Goal: Communication & Community: Answer question/provide support

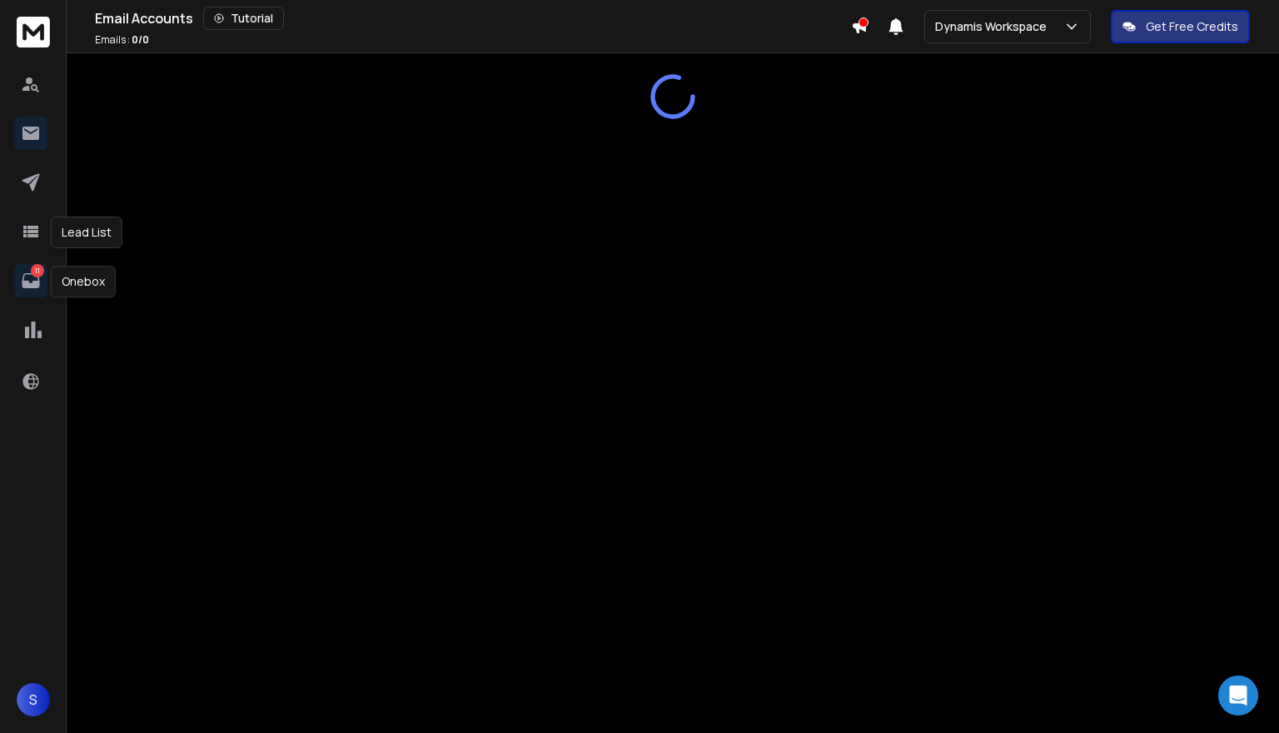
click at [26, 280] on icon at bounding box center [31, 281] width 20 height 20
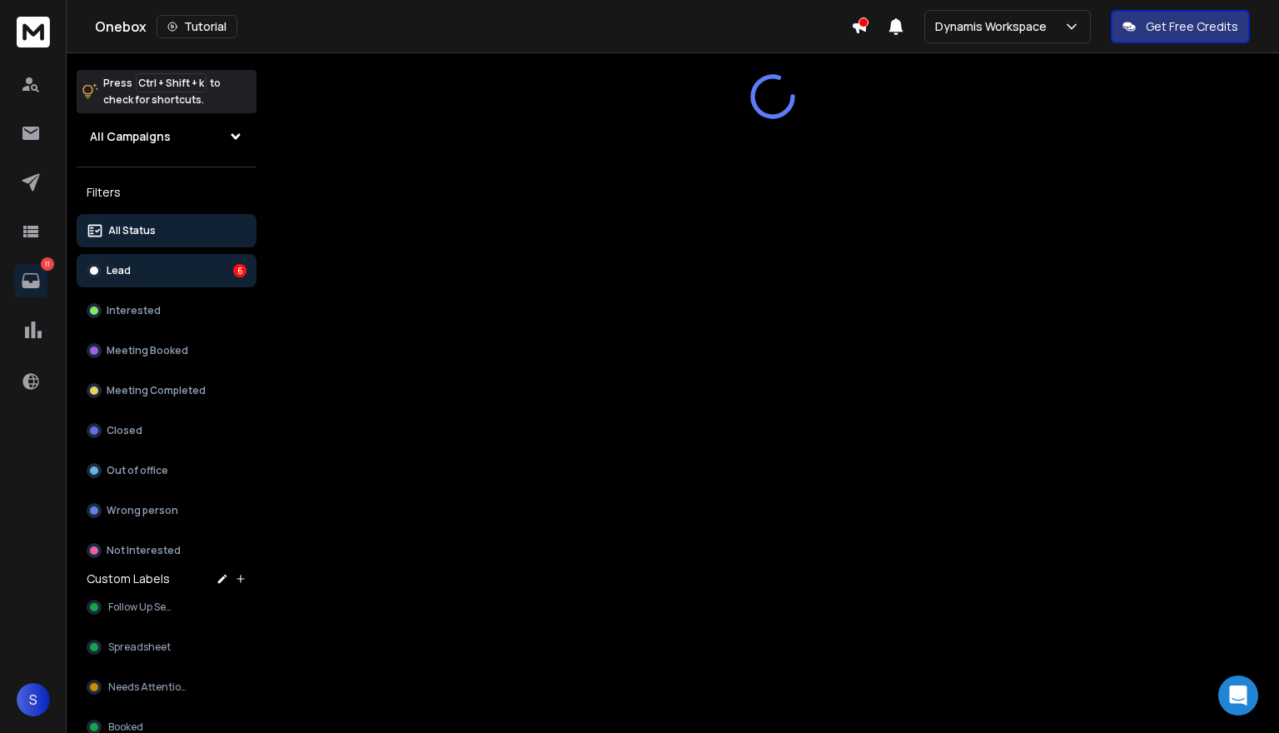
click at [162, 261] on button "Lead 6" at bounding box center [167, 270] width 180 height 33
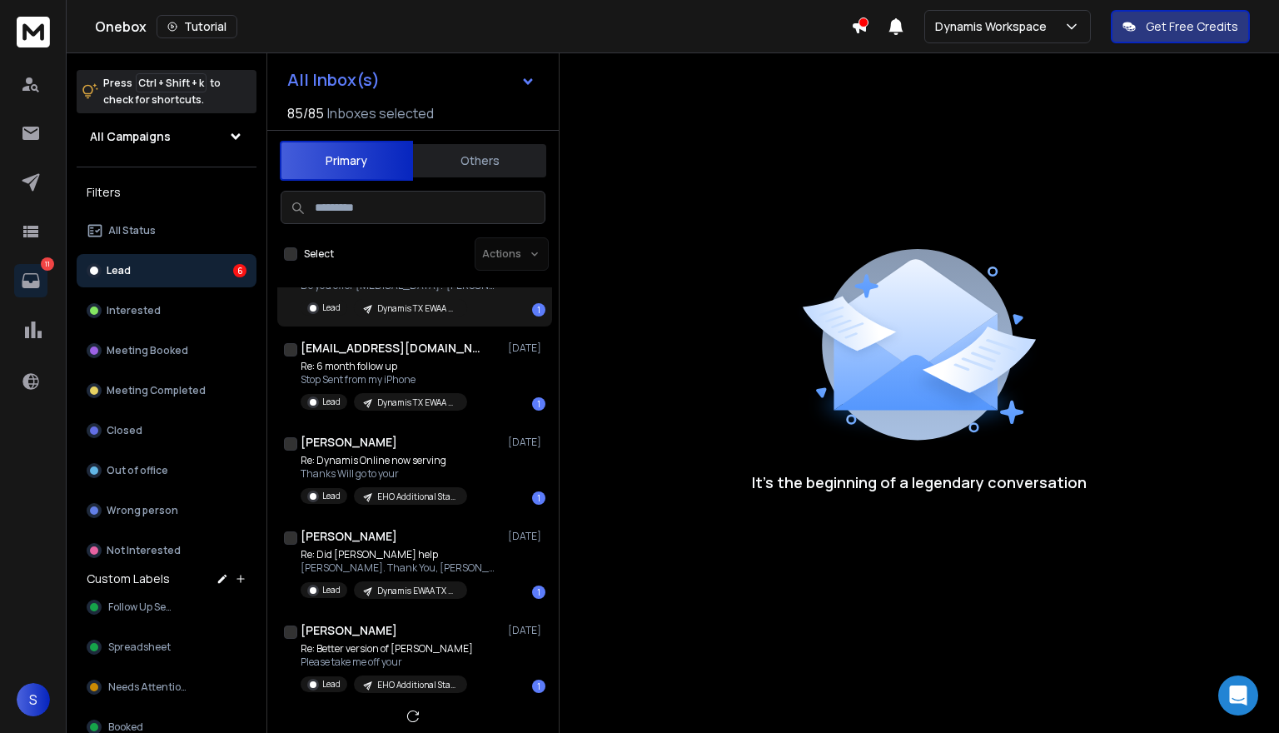
scroll to position [132, 0]
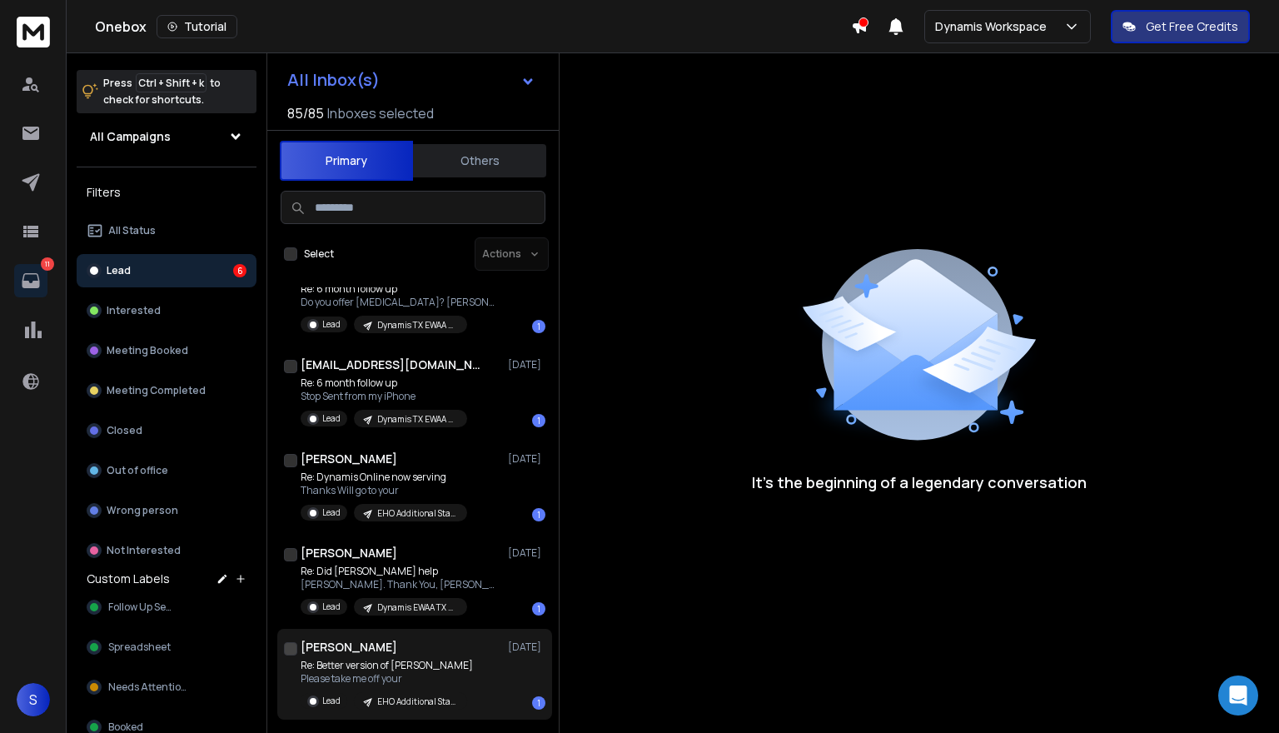
click at [406, 682] on p "Please take me off your" at bounding box center [387, 678] width 172 height 13
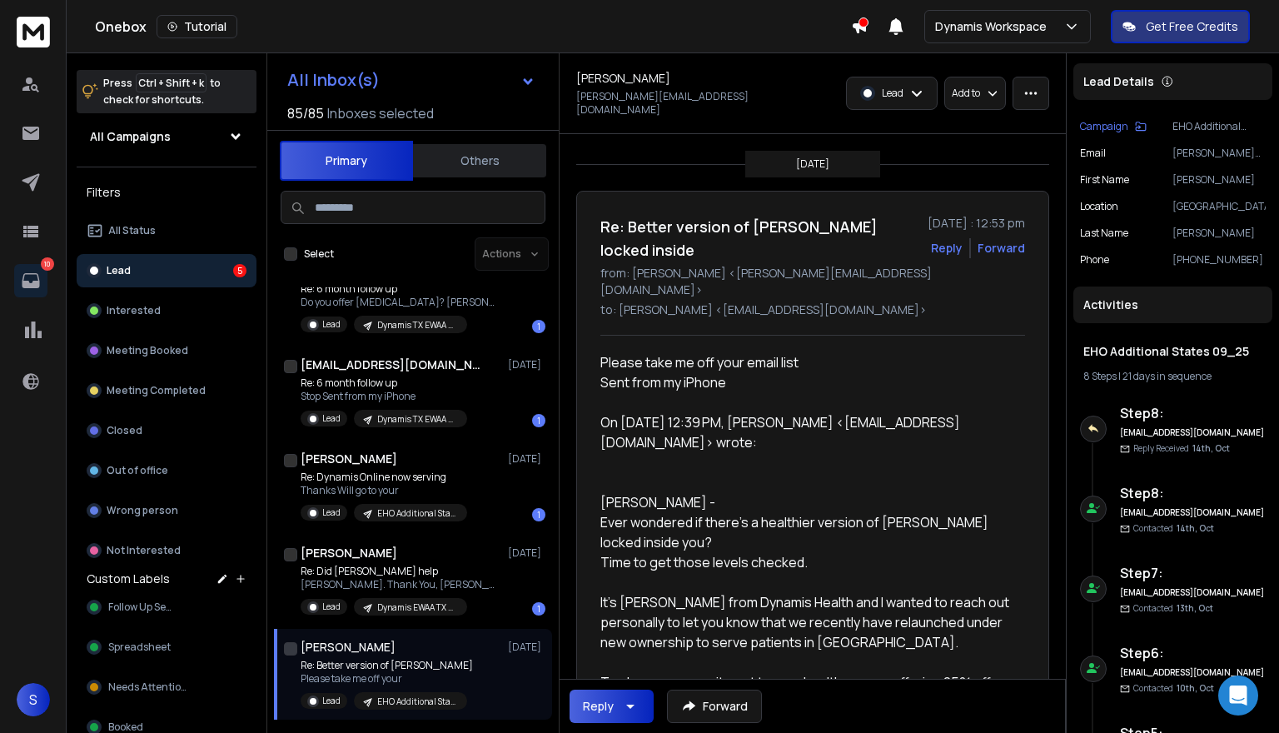
click at [1012, 91] on div "Lead Add to" at bounding box center [933, 93] width 231 height 33
click at [1018, 91] on button "button" at bounding box center [1030, 93] width 37 height 33
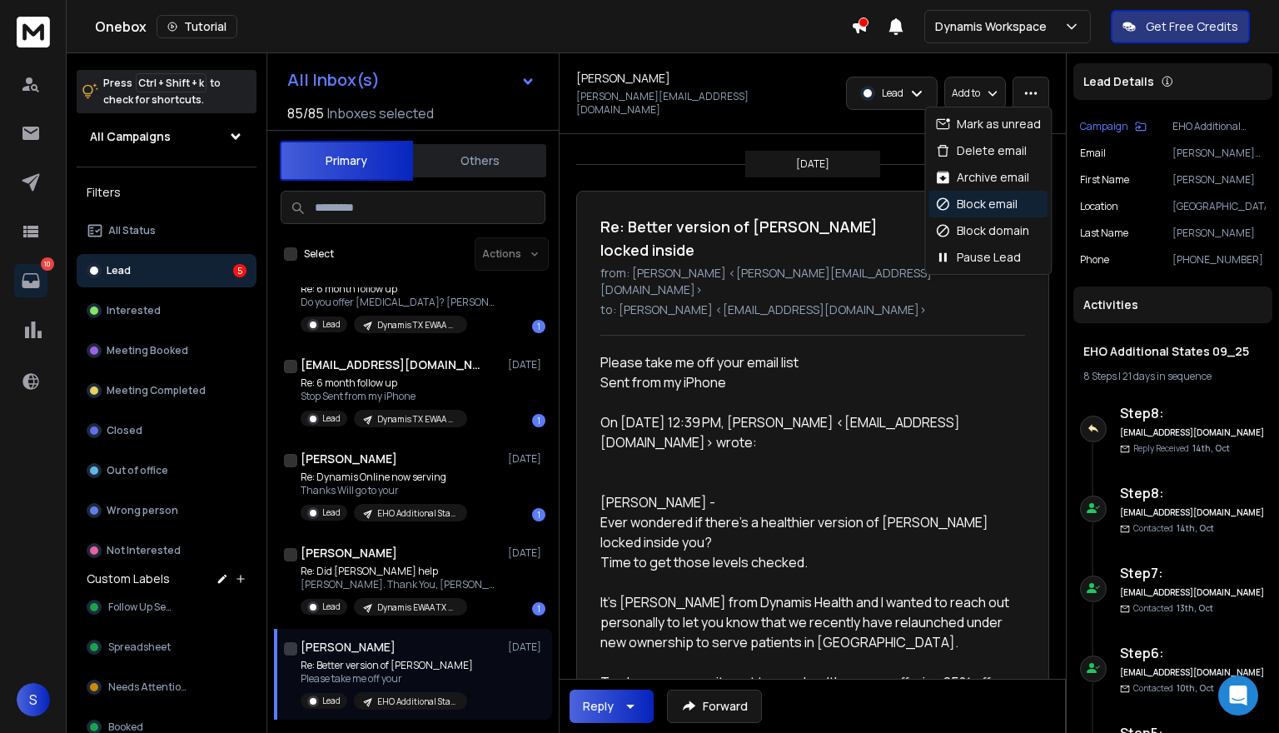
click at [1009, 208] on div "Block email" at bounding box center [976, 204] width 82 height 17
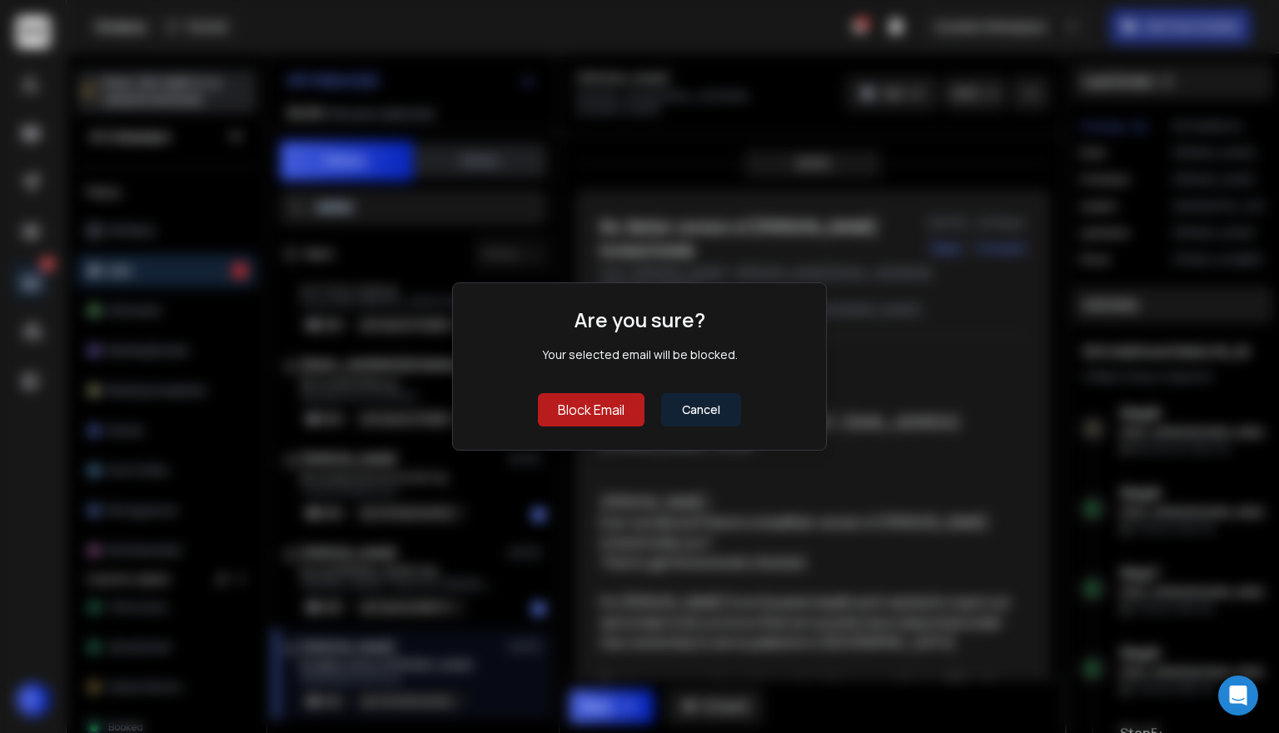
click at [594, 421] on button "Block Email" at bounding box center [591, 409] width 107 height 33
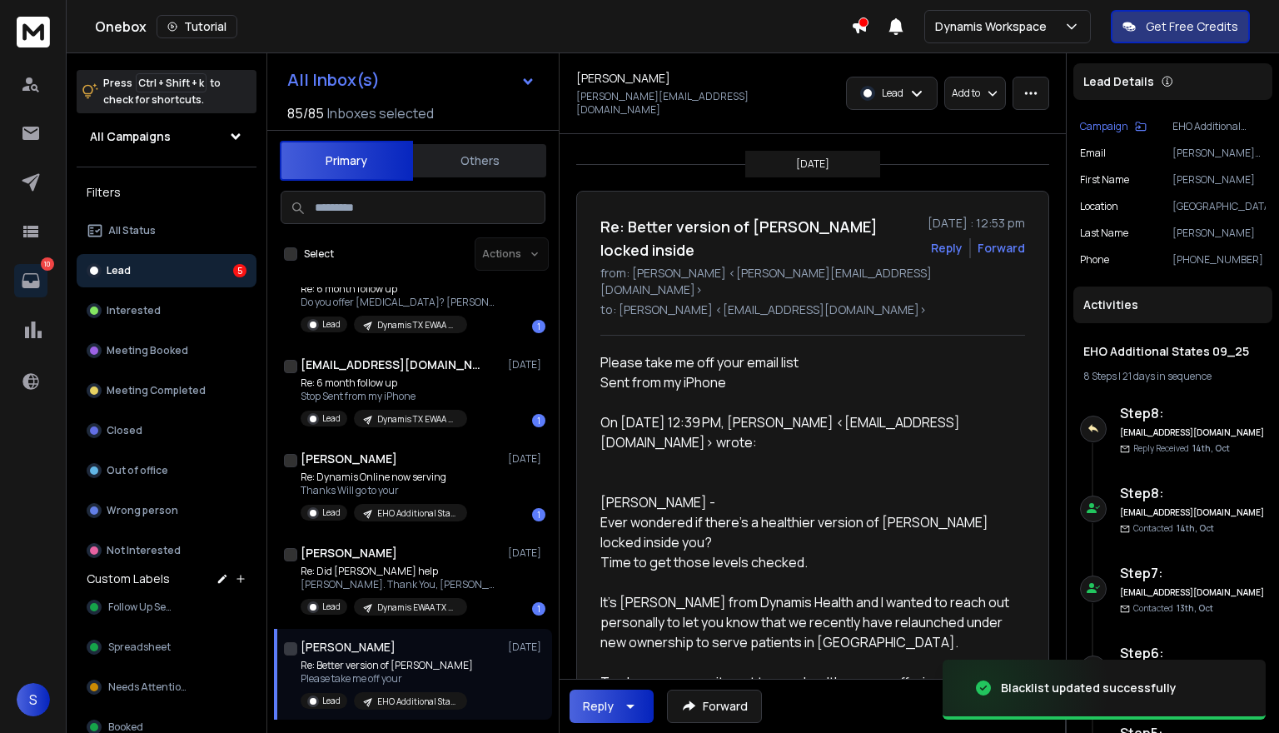
click at [1025, 90] on icon "button" at bounding box center [1030, 93] width 15 height 15
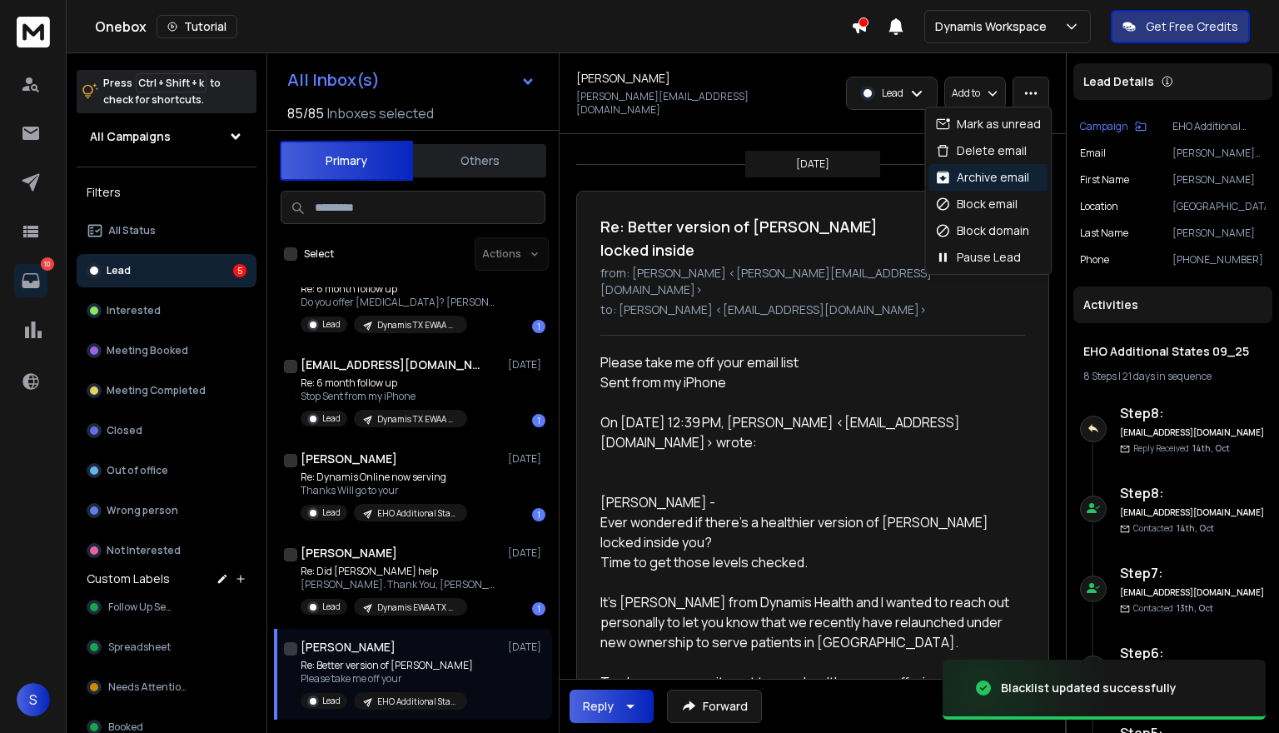
click at [1024, 177] on div "Archive email" at bounding box center [982, 177] width 94 height 17
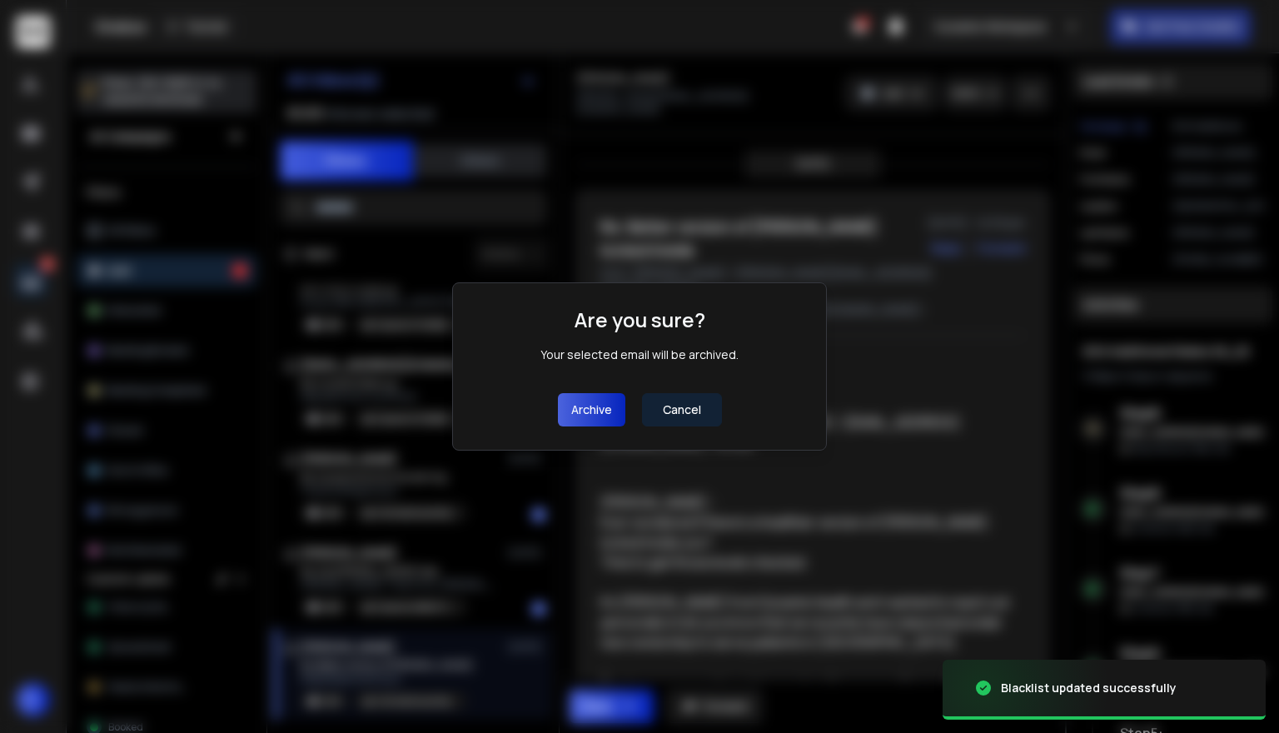
click at [576, 423] on button "archive" at bounding box center [591, 409] width 67 height 33
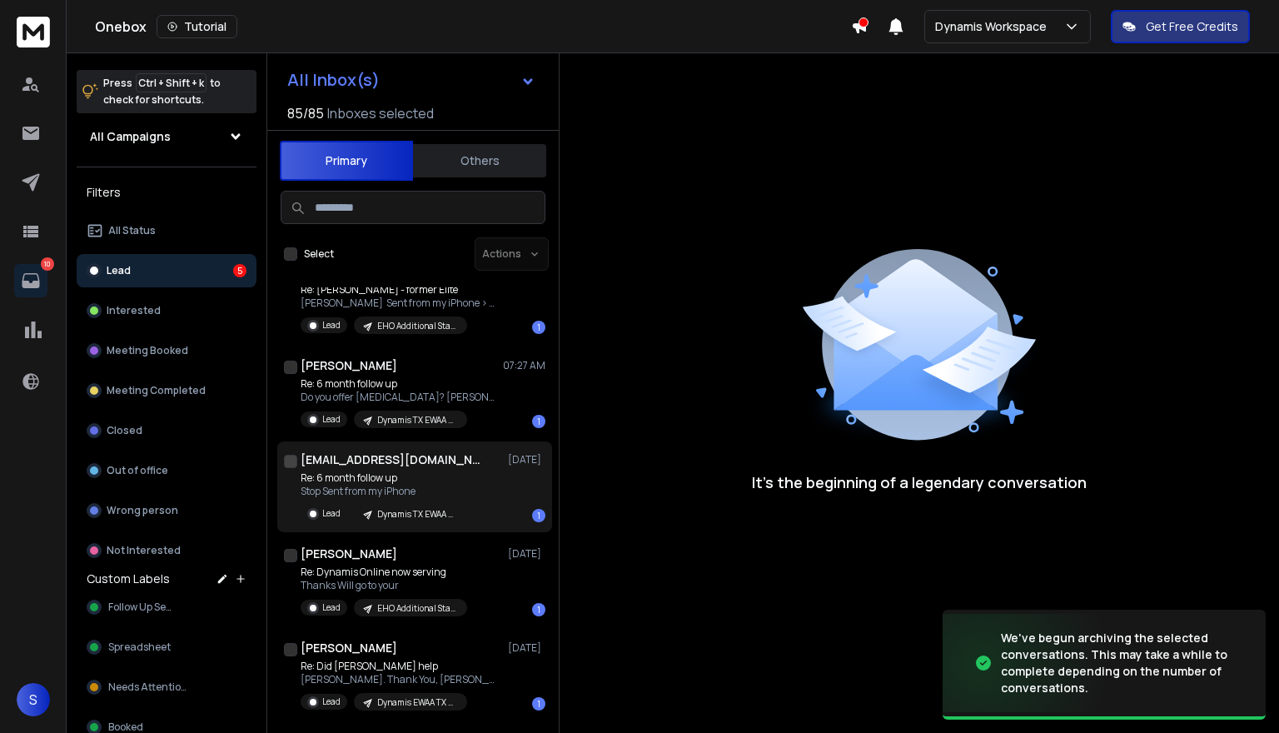
click at [405, 488] on p "Stop Sent from my iPhone" at bounding box center [384, 491] width 167 height 13
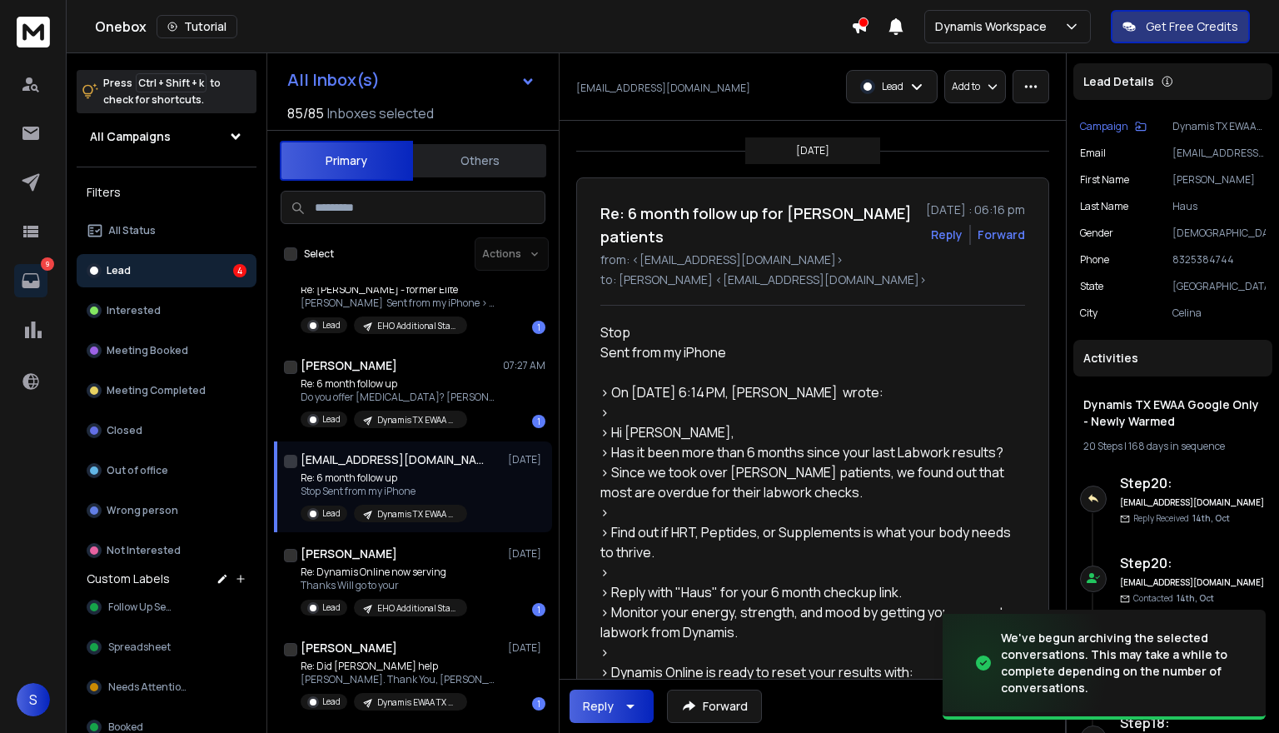
click at [1026, 93] on icon "button" at bounding box center [1030, 86] width 15 height 15
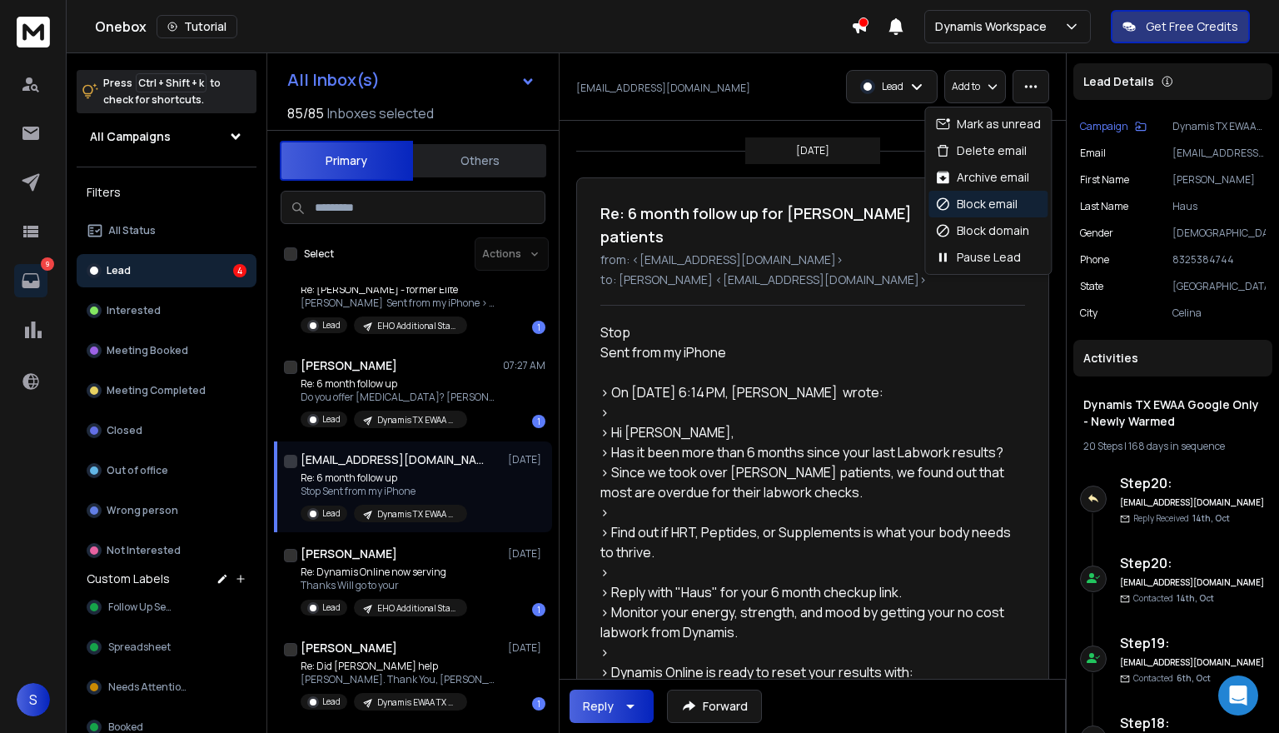
click at [1027, 201] on div "Block email" at bounding box center [987, 204] width 119 height 27
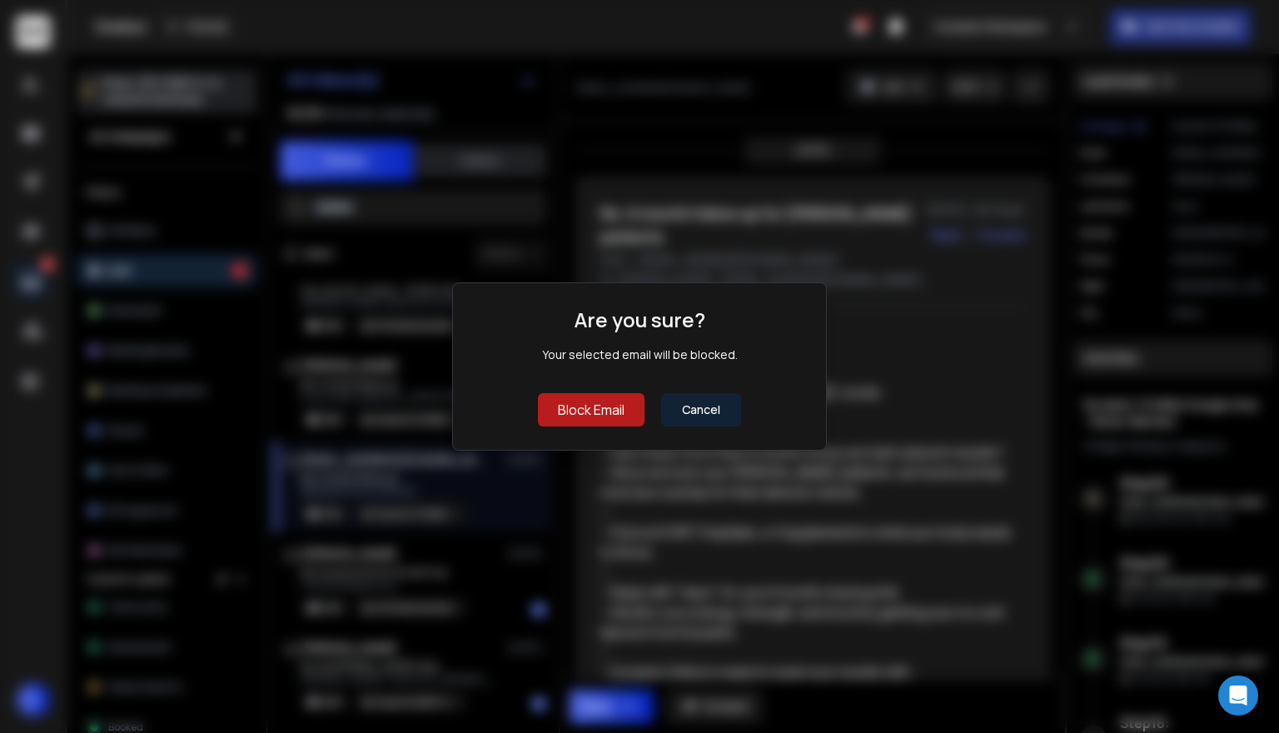
click at [619, 406] on button "Block Email" at bounding box center [591, 409] width 107 height 33
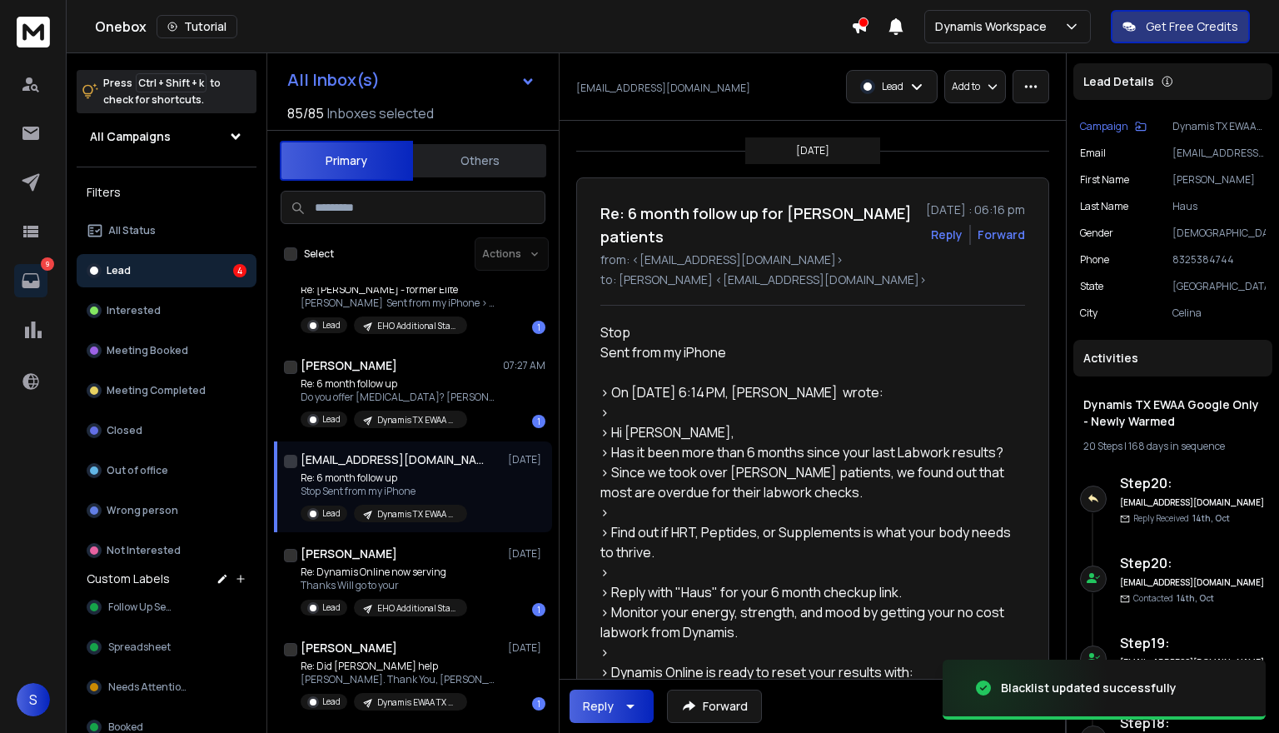
click at [1025, 87] on icon "button" at bounding box center [1031, 86] width 12 height 2
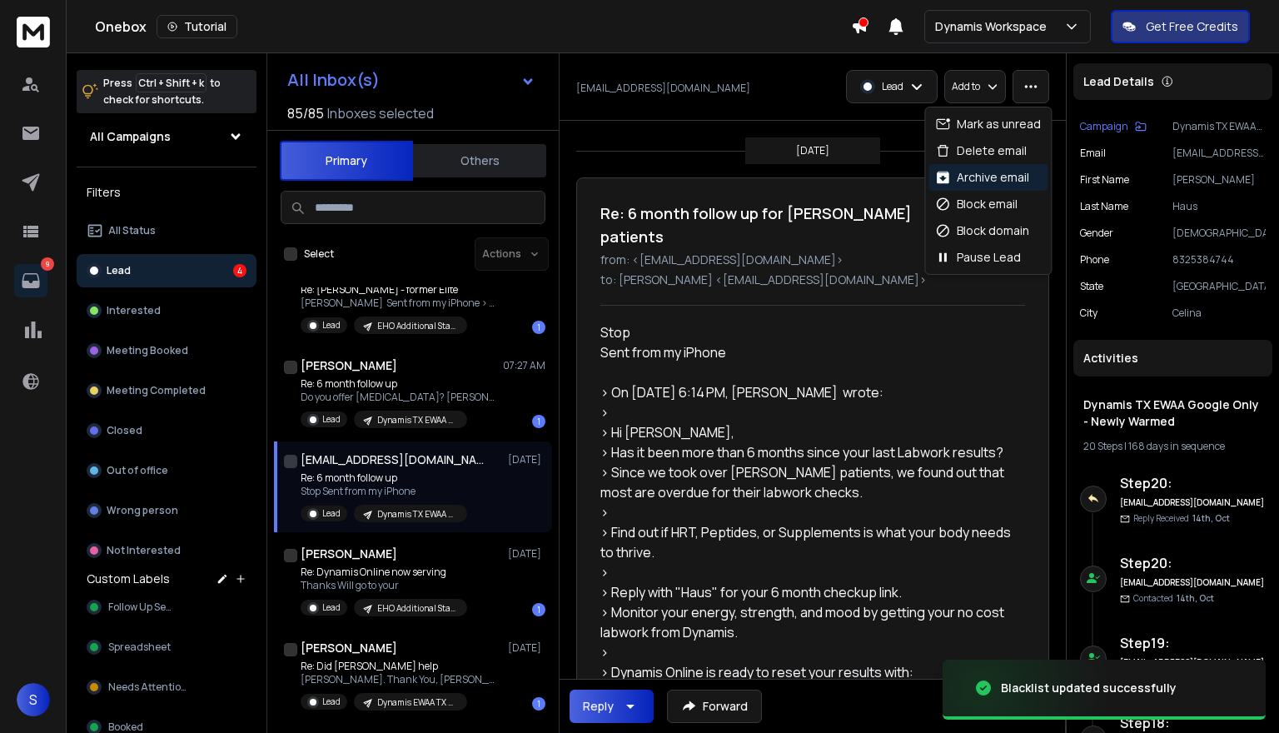
click at [1006, 177] on div "Archive email" at bounding box center [982, 177] width 94 height 17
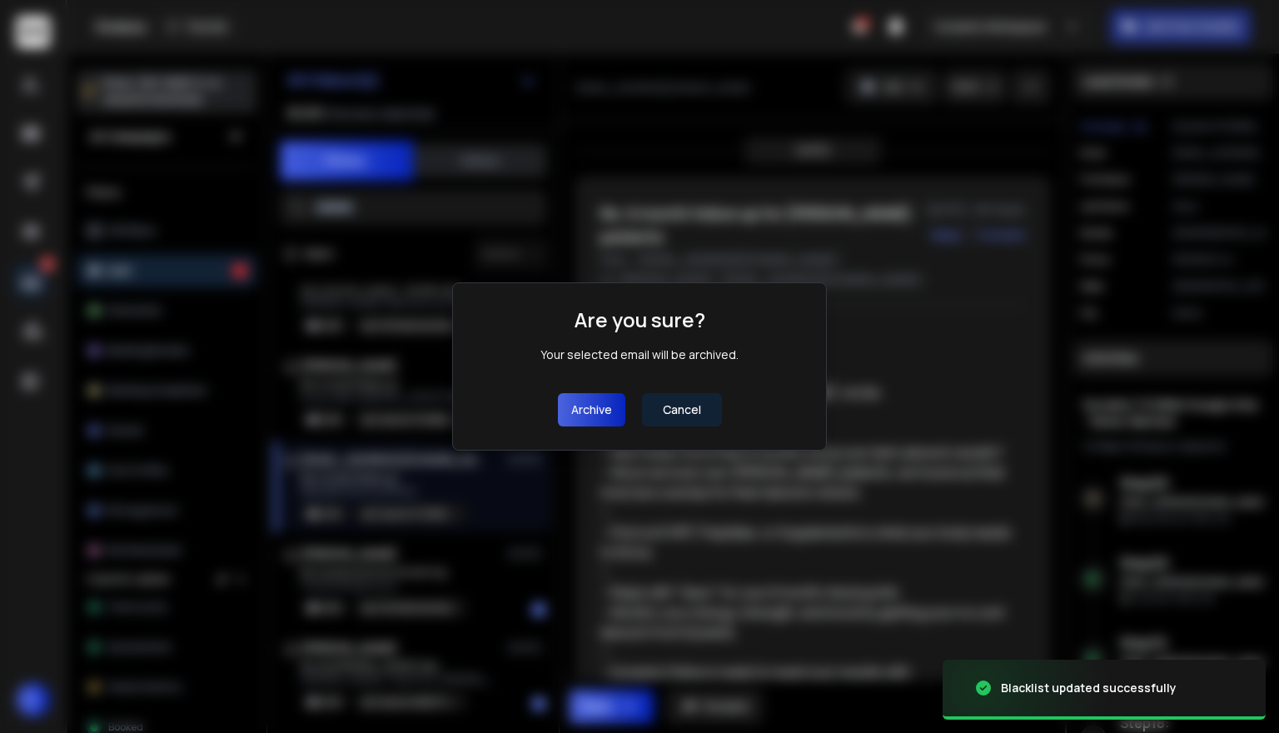
click at [600, 415] on p "archive" at bounding box center [591, 409] width 41 height 17
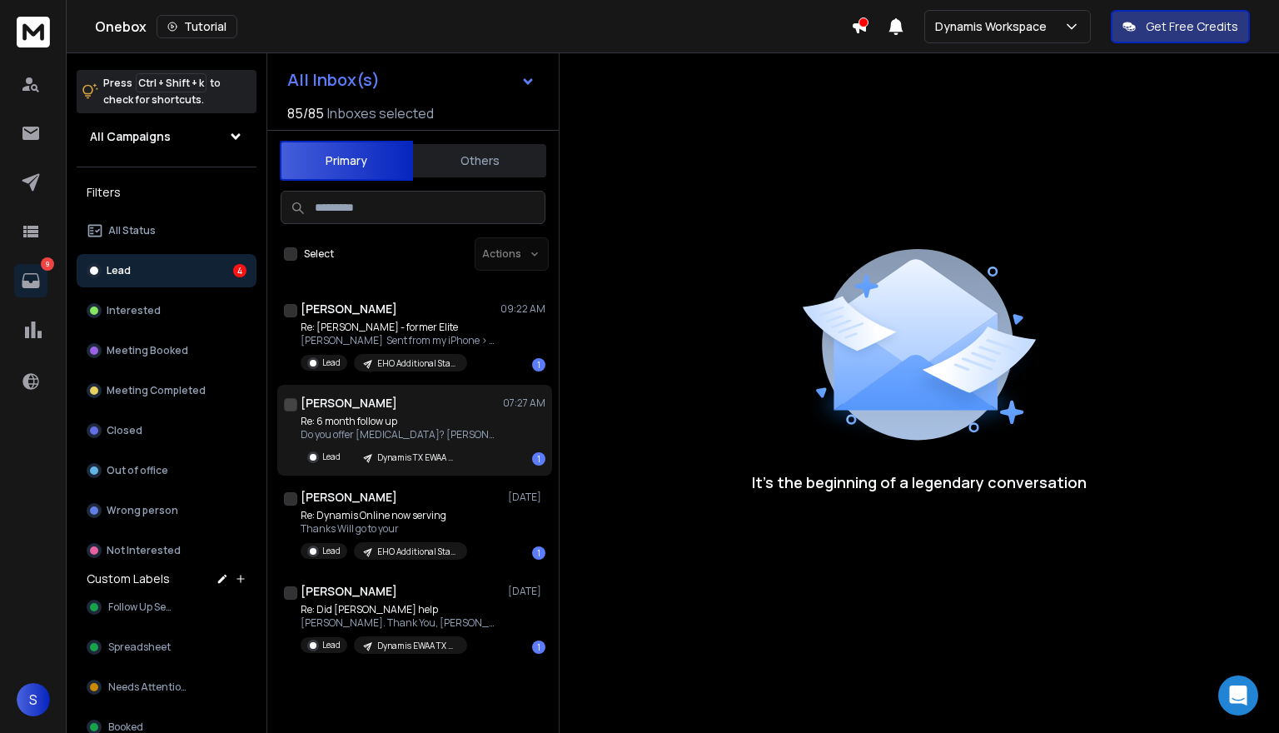
click at [397, 431] on p "Do you offer [MEDICAL_DATA]? [PERSON_NAME]" at bounding box center [401, 434] width 200 height 13
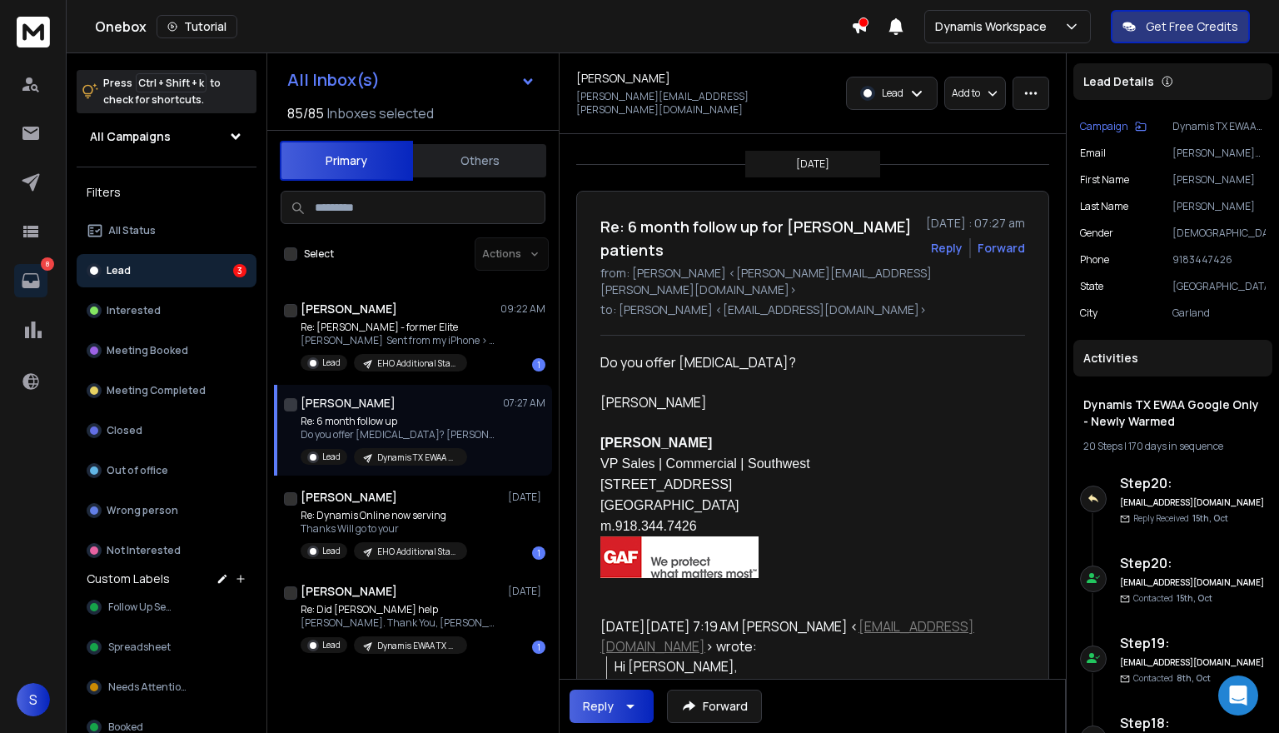
click at [963, 240] on button "Reply" at bounding box center [947, 248] width 32 height 17
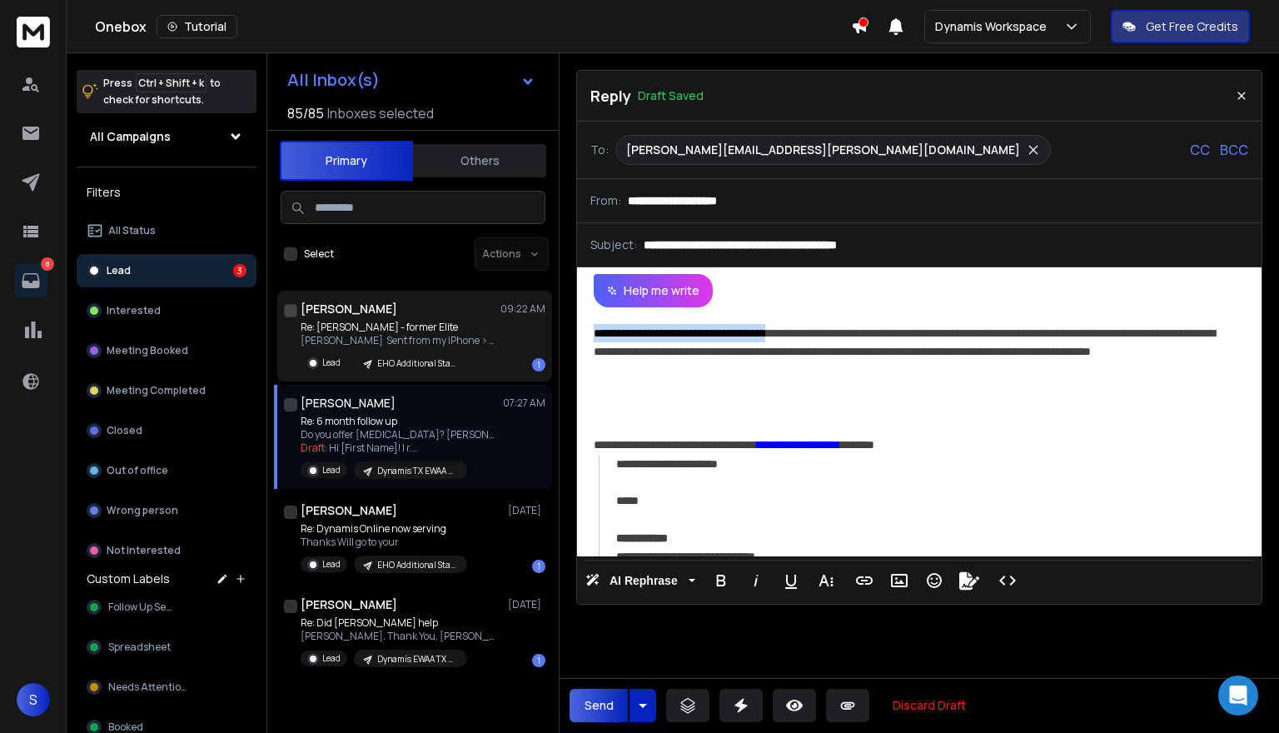
drag, startPoint x: 756, startPoint y: 329, endPoint x: 541, endPoint y: 326, distance: 214.8
click at [541, 326] on div "**********" at bounding box center [772, 419] width 1012 height 733
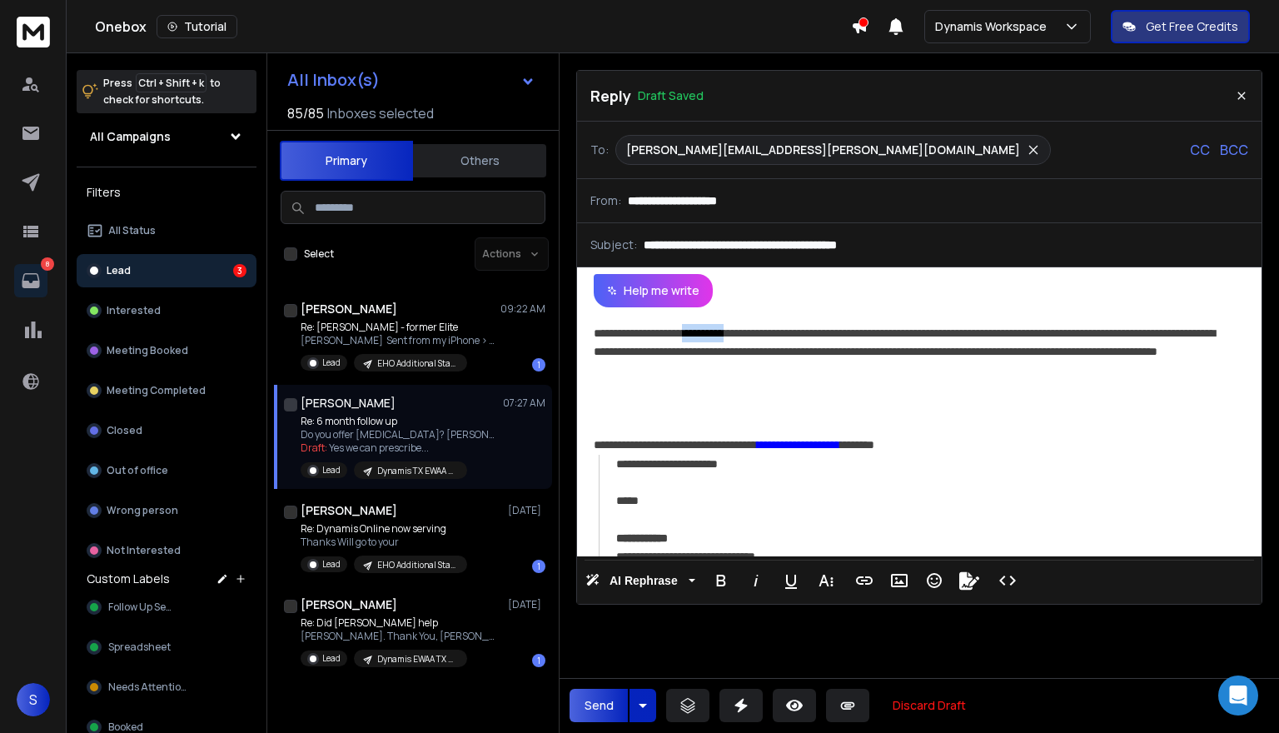
drag, startPoint x: 761, startPoint y: 331, endPoint x: 709, endPoint y: 326, distance: 52.7
click at [709, 326] on div "**********" at bounding box center [911, 352] width 634 height 56
click at [804, 371] on div "**********" at bounding box center [911, 352] width 634 height 56
click at [838, 383] on div at bounding box center [919, 389] width 651 height 18
click at [600, 707] on button "Send" at bounding box center [599, 705] width 58 height 33
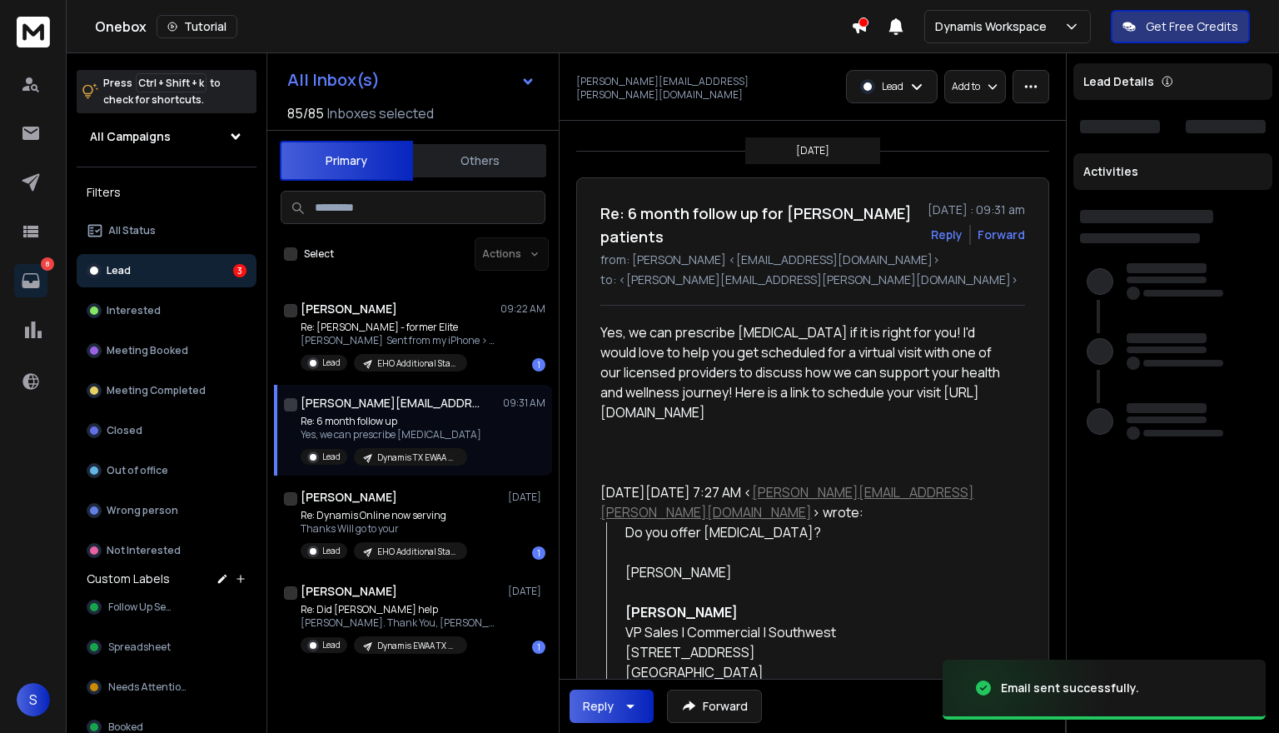
click at [18, 687] on button "S" at bounding box center [33, 699] width 33 height 33
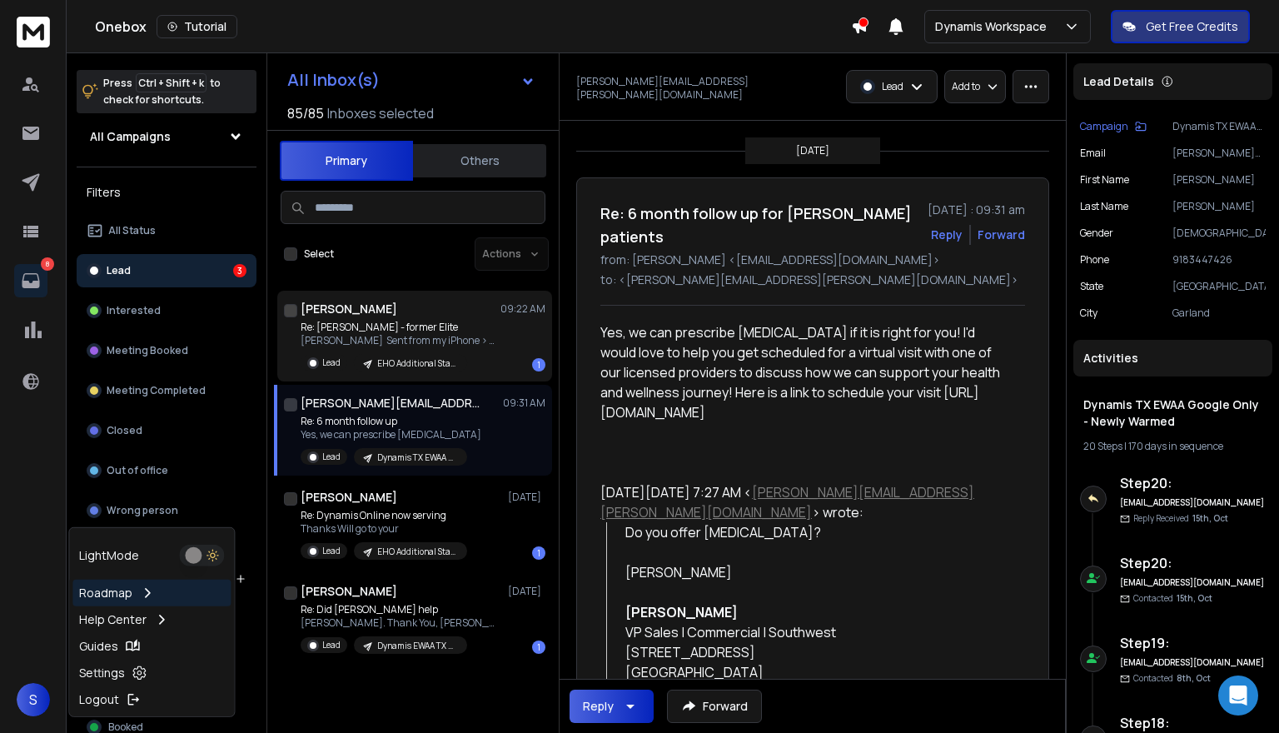
click at [442, 321] on p "Re: [PERSON_NAME] - former Elite" at bounding box center [401, 327] width 200 height 13
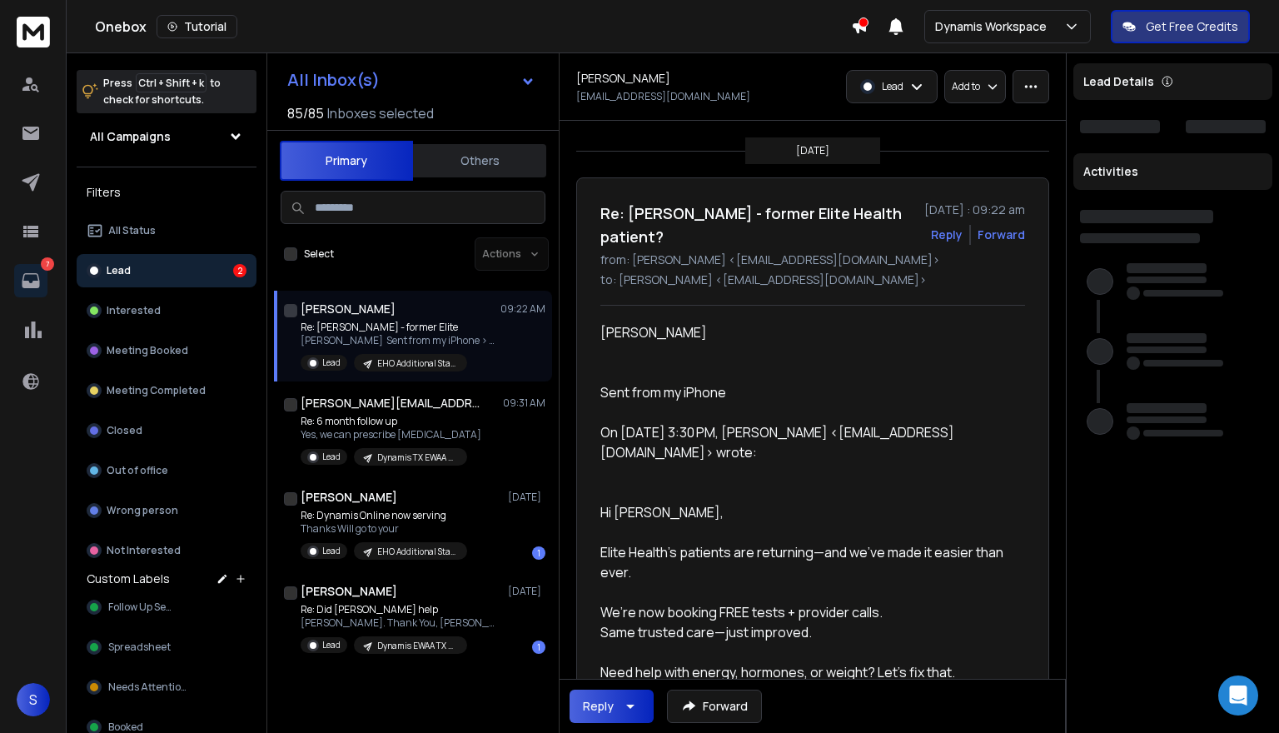
click at [946, 236] on button "Reply" at bounding box center [947, 234] width 32 height 17
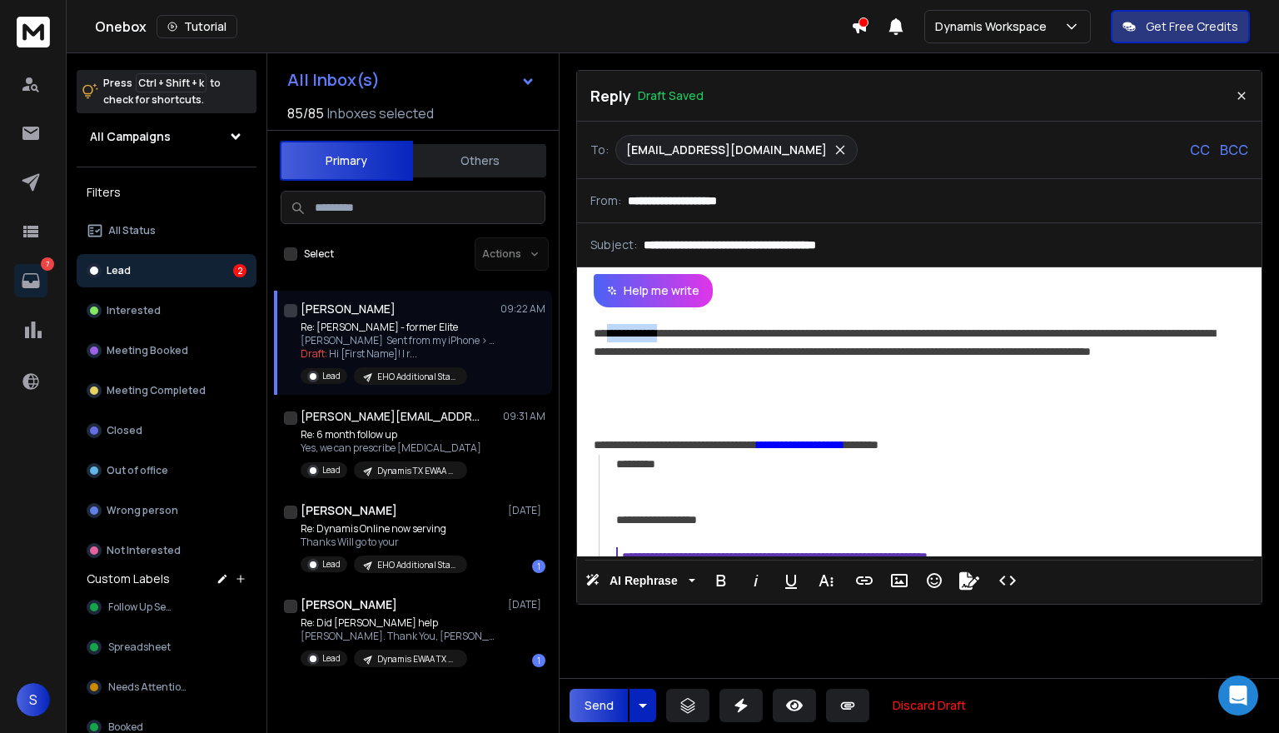
drag, startPoint x: 670, startPoint y: 329, endPoint x: 608, endPoint y: 320, distance: 63.1
click at [608, 320] on div "**********" at bounding box center [919, 431] width 684 height 249
click at [813, 368] on div "**********" at bounding box center [911, 352] width 634 height 56
click at [600, 709] on button "Send" at bounding box center [599, 705] width 58 height 33
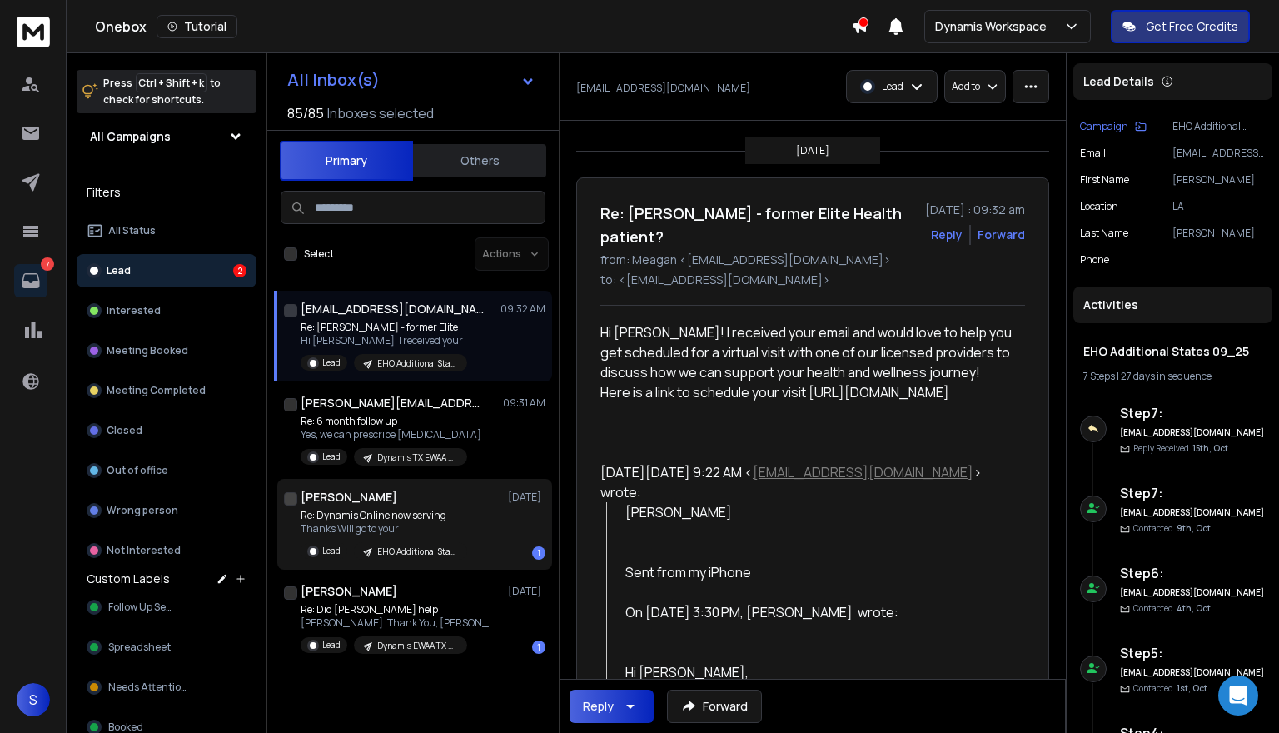
click at [381, 522] on p "Thanks Will go to your" at bounding box center [384, 528] width 167 height 13
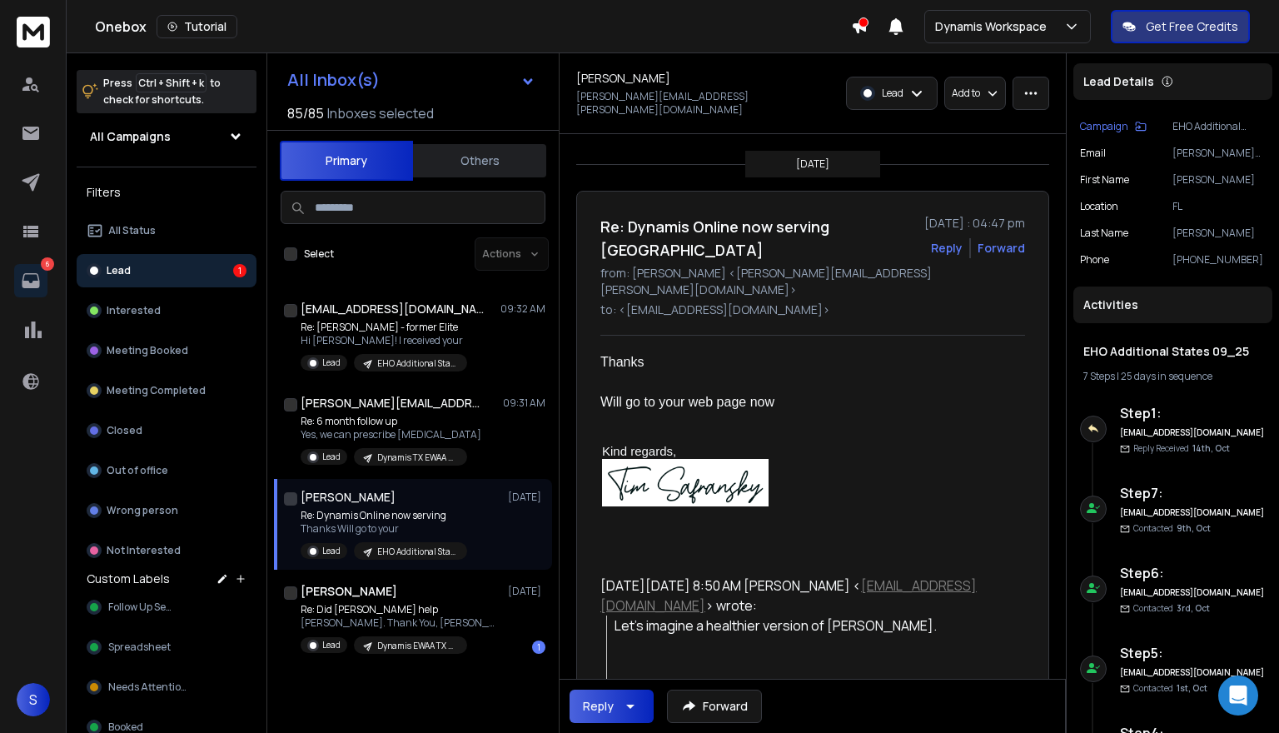
click at [938, 240] on button "Reply" at bounding box center [947, 248] width 32 height 17
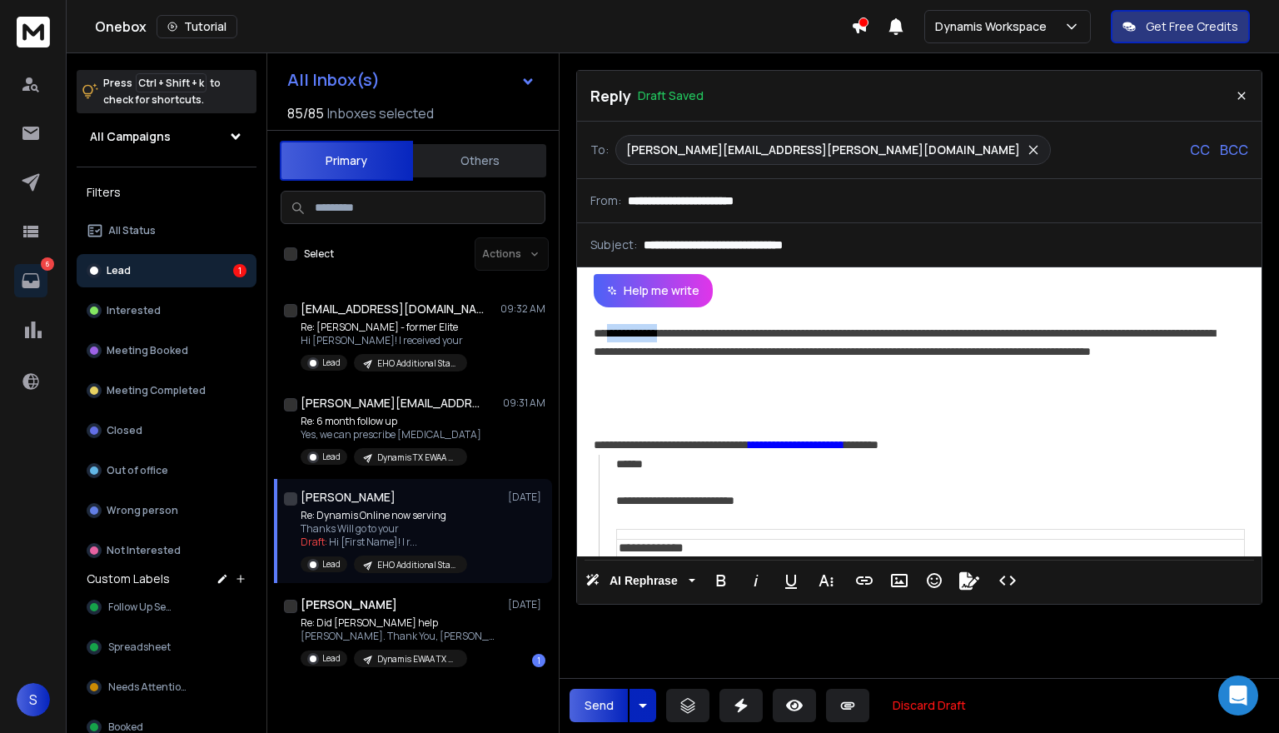
drag, startPoint x: 670, startPoint y: 331, endPoint x: 606, endPoint y: 325, distance: 64.5
click at [606, 325] on div "**********" at bounding box center [911, 352] width 634 height 56
click at [845, 370] on div "**********" at bounding box center [911, 352] width 634 height 56
click at [593, 709] on button "Send" at bounding box center [599, 705] width 58 height 33
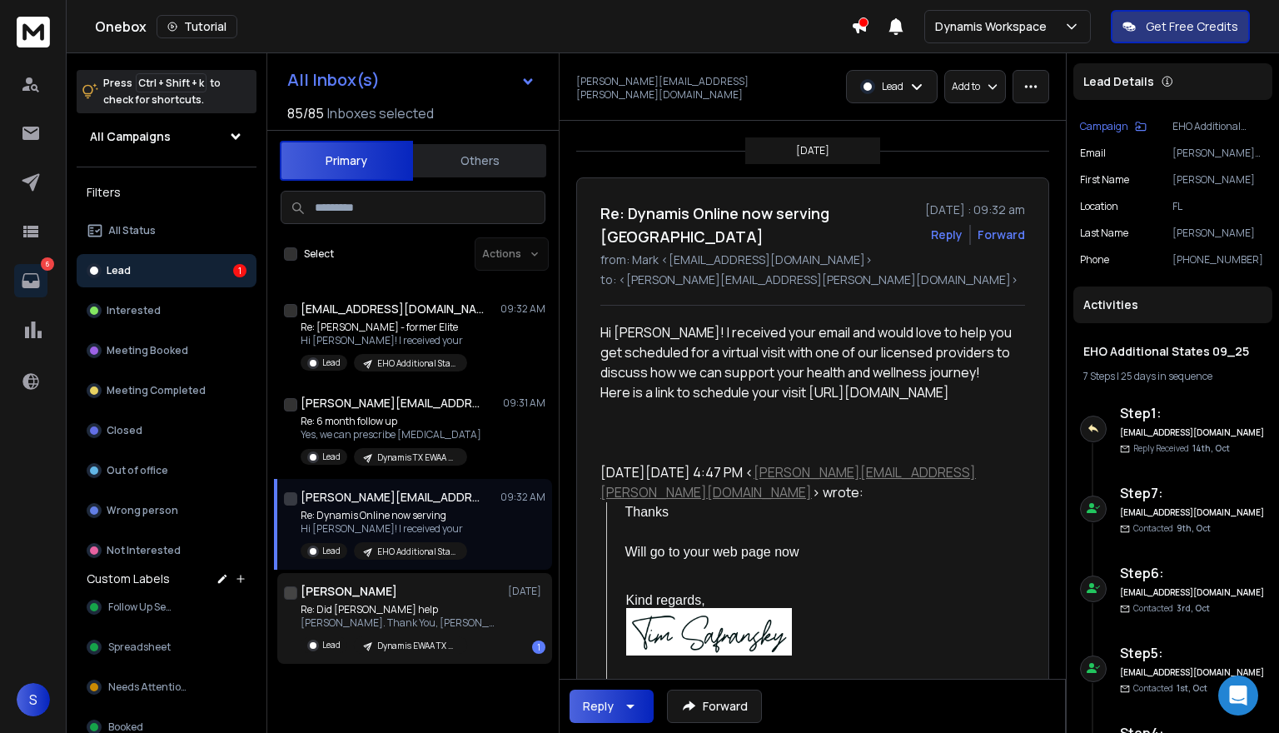
click at [360, 612] on p "Re: Did [PERSON_NAME] help" at bounding box center [401, 609] width 200 height 13
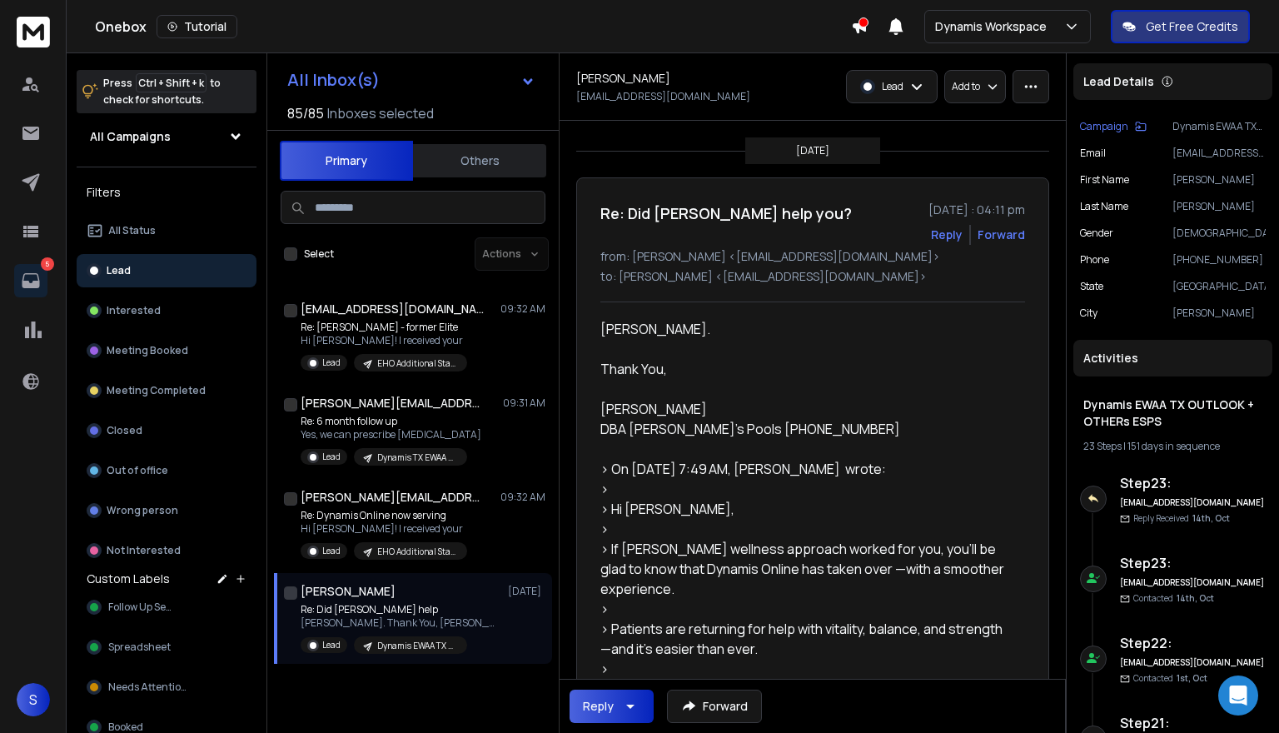
click at [943, 240] on button "Reply" at bounding box center [947, 234] width 32 height 17
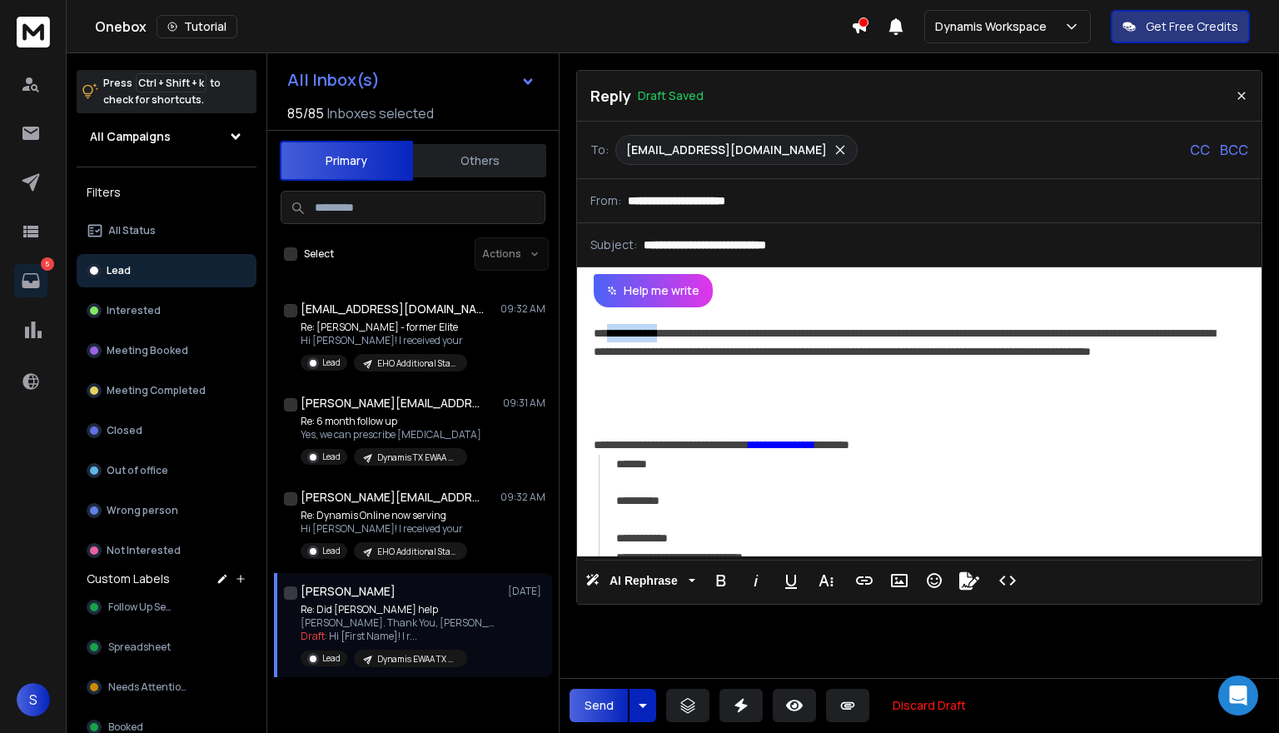
drag, startPoint x: 673, startPoint y: 333, endPoint x: 608, endPoint y: 318, distance: 66.7
click at [608, 318] on div "**********" at bounding box center [919, 431] width 684 height 249
click at [813, 366] on div "**********" at bounding box center [911, 352] width 634 height 56
click at [604, 707] on button "Send" at bounding box center [599, 705] width 58 height 33
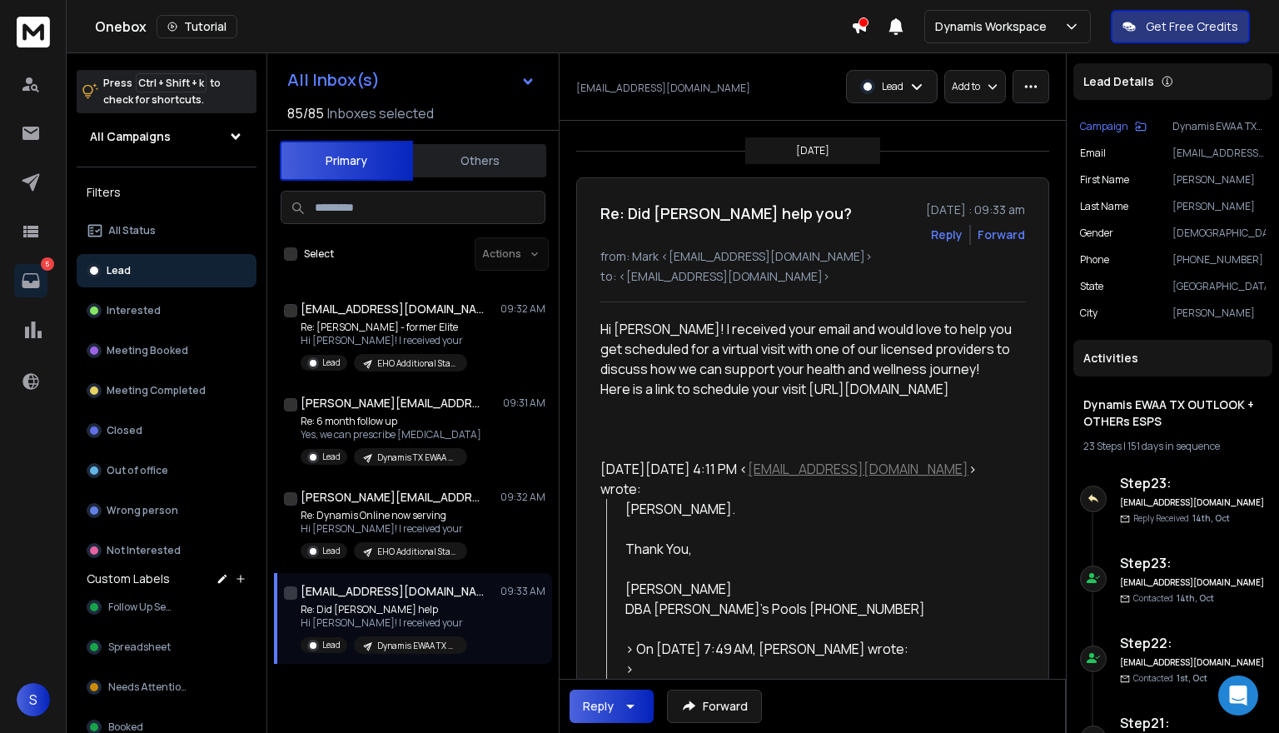
click at [1226, 260] on p "[PHONE_NUMBER]" at bounding box center [1218, 259] width 93 height 13
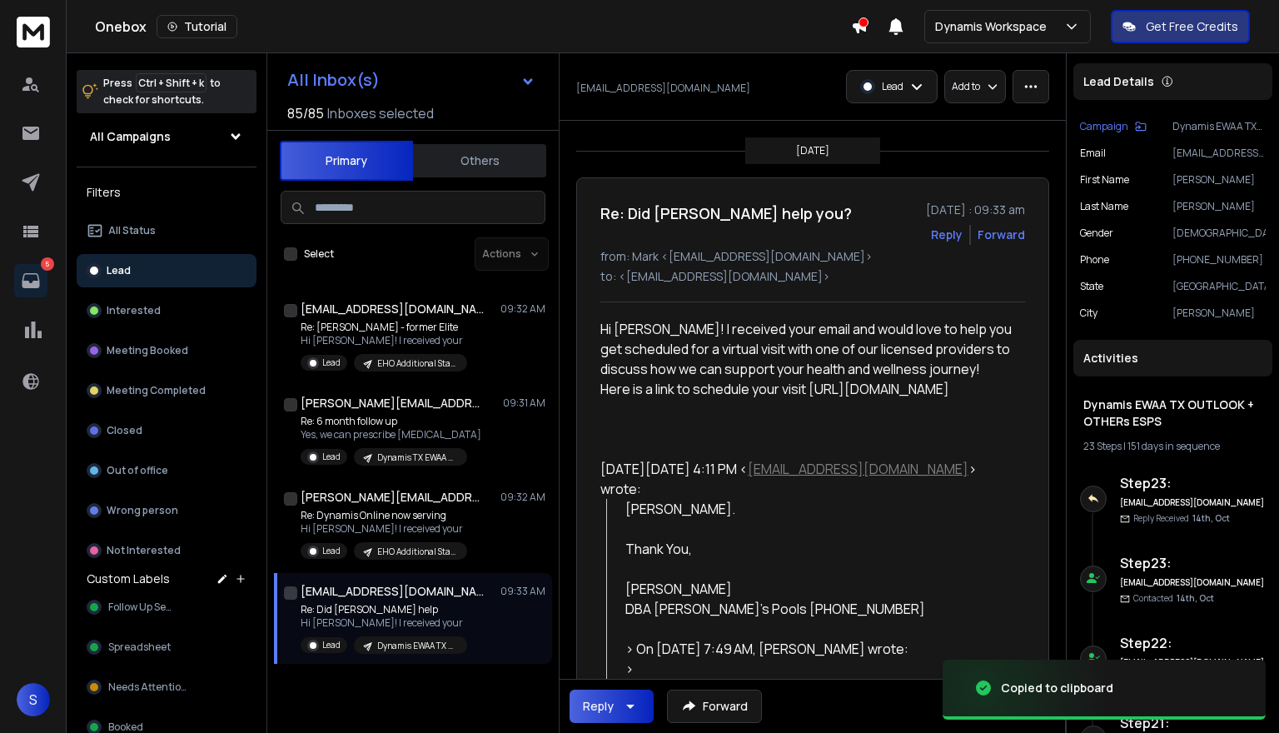
click at [1192, 205] on p "[PERSON_NAME]" at bounding box center [1218, 206] width 93 height 13
click at [1191, 176] on p "[PERSON_NAME]" at bounding box center [1218, 179] width 93 height 13
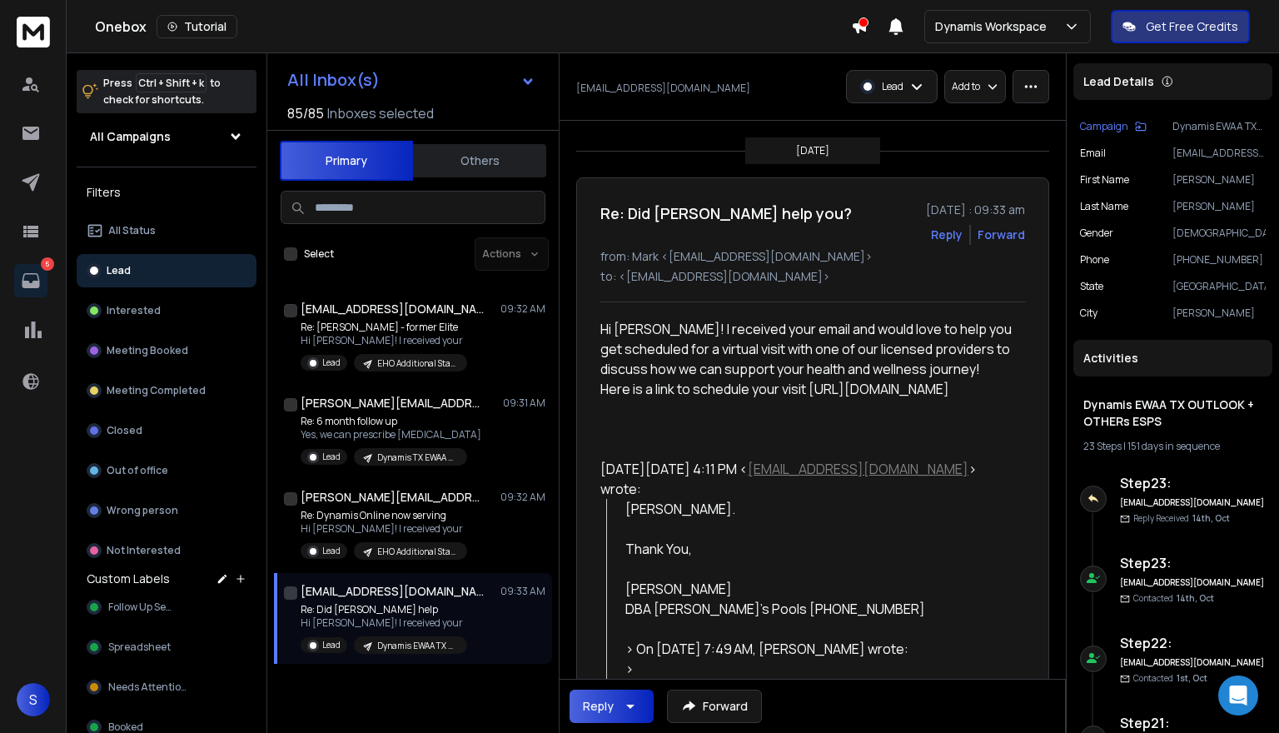
click at [884, 83] on p "Lead" at bounding box center [893, 86] width 22 height 13
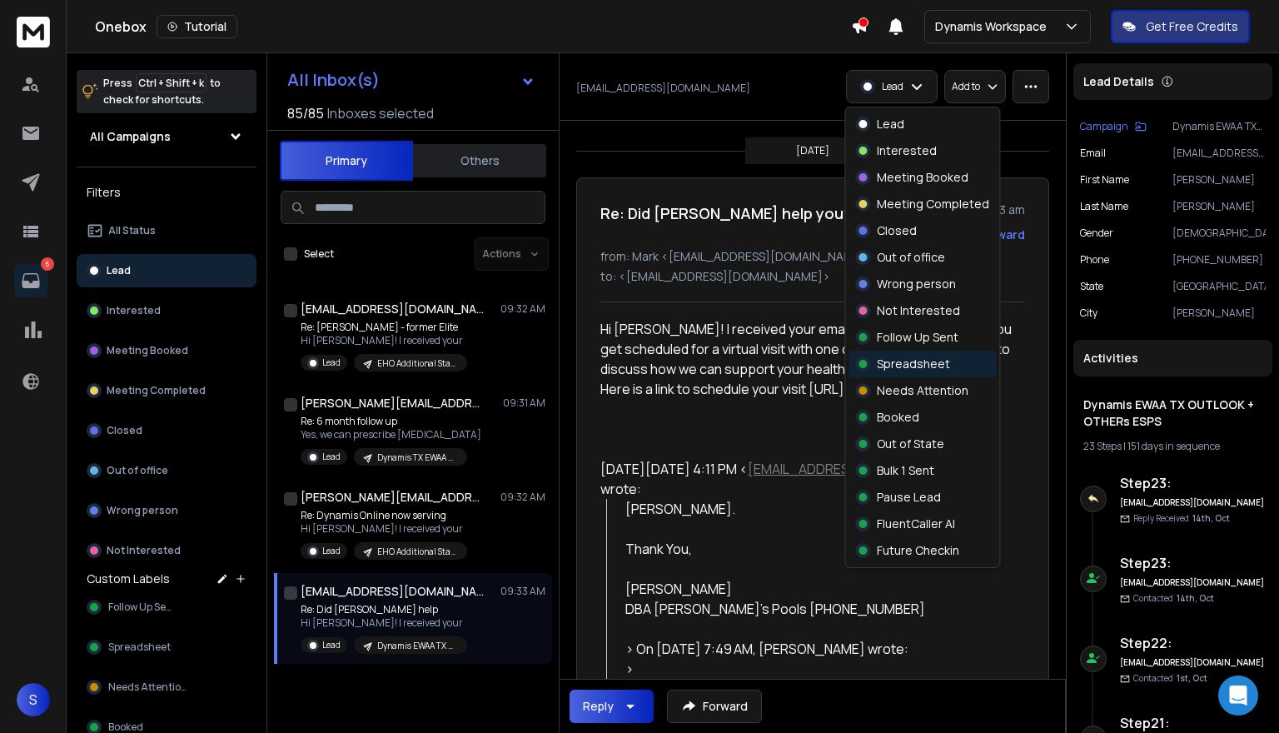
drag, startPoint x: 954, startPoint y: 360, endPoint x: 946, endPoint y: 361, distance: 8.4
click at [953, 360] on div "Spreadsheet" at bounding box center [921, 364] width 147 height 27
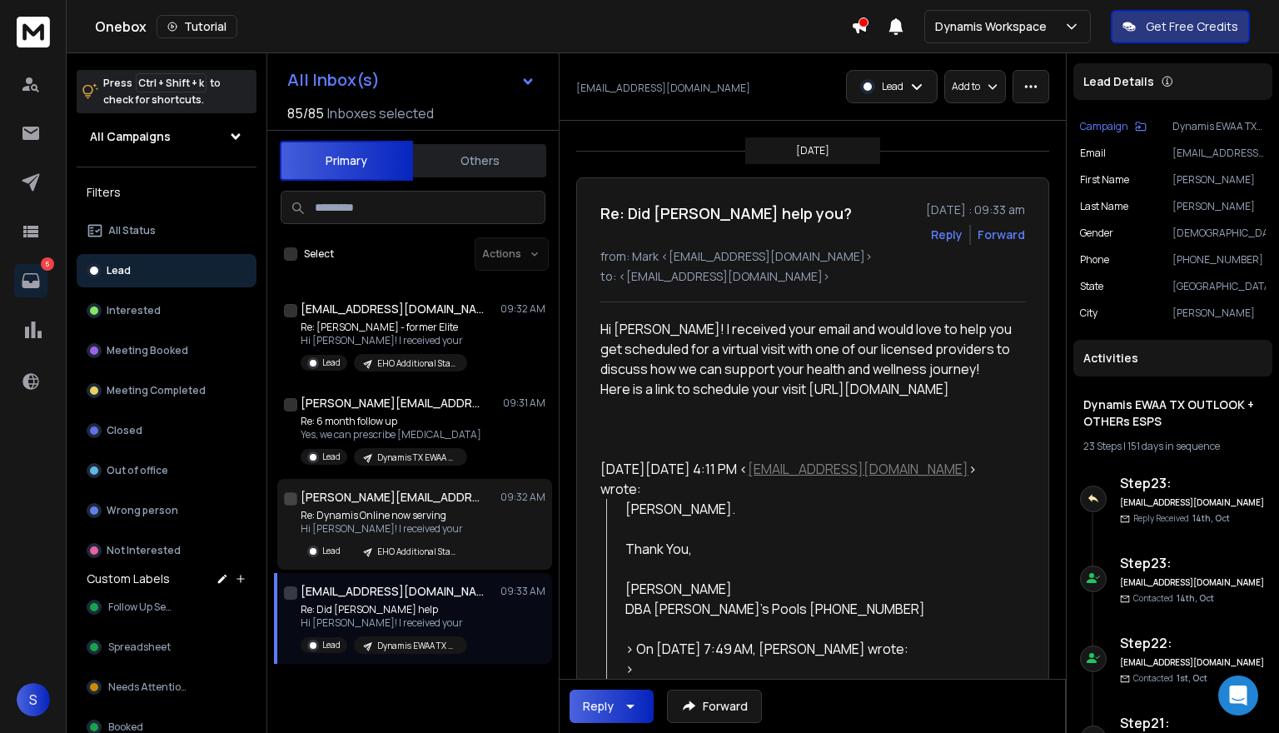
click at [415, 510] on p "Re: Dynamis Online now serving" at bounding box center [384, 515] width 167 height 13
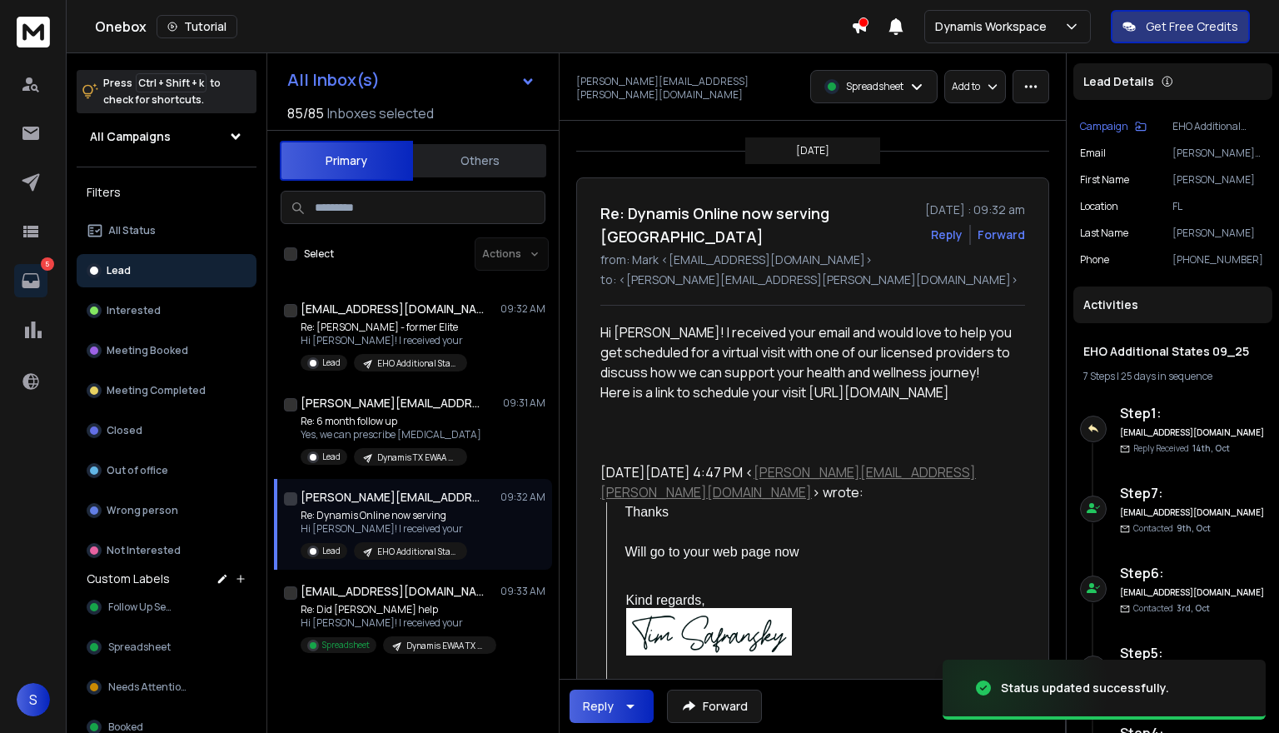
click at [1227, 261] on p "[PHONE_NUMBER]" at bounding box center [1218, 259] width 93 height 13
click at [879, 67] on div "[PERSON_NAME][EMAIL_ADDRESS][PERSON_NAME][DOMAIN_NAME] Spreadsheet Add to Sprea…" at bounding box center [813, 86] width 506 height 67
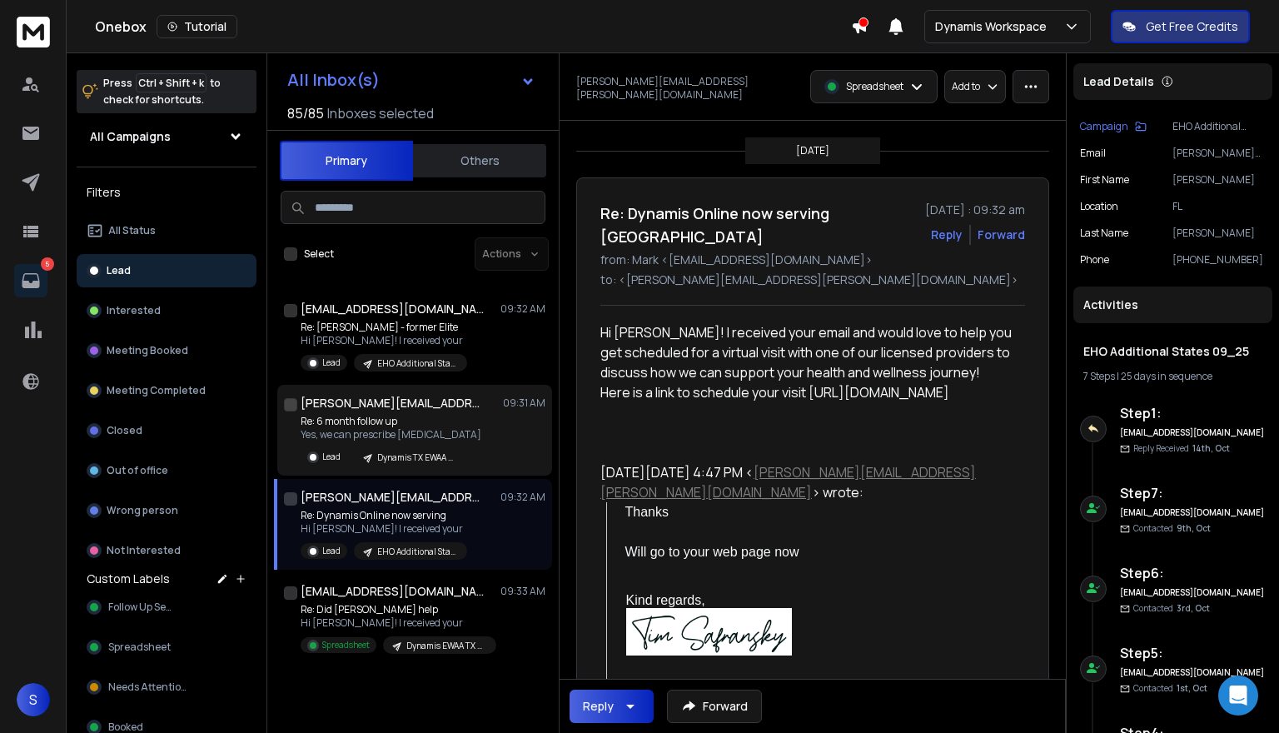
click at [370, 406] on h1 "[PERSON_NAME][EMAIL_ADDRESS][PERSON_NAME][DOMAIN_NAME]" at bounding box center [392, 403] width 183 height 17
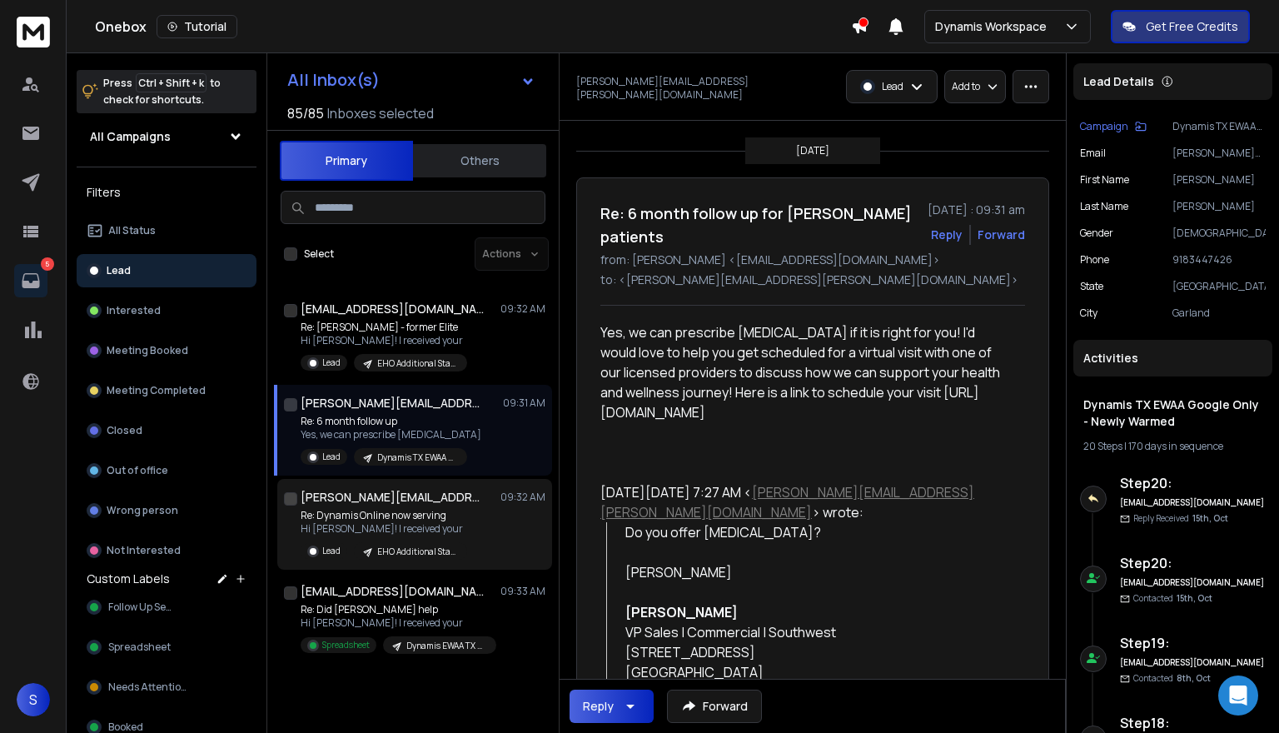
click at [384, 517] on p "Re: Dynamis Online now serving" at bounding box center [384, 515] width 167 height 13
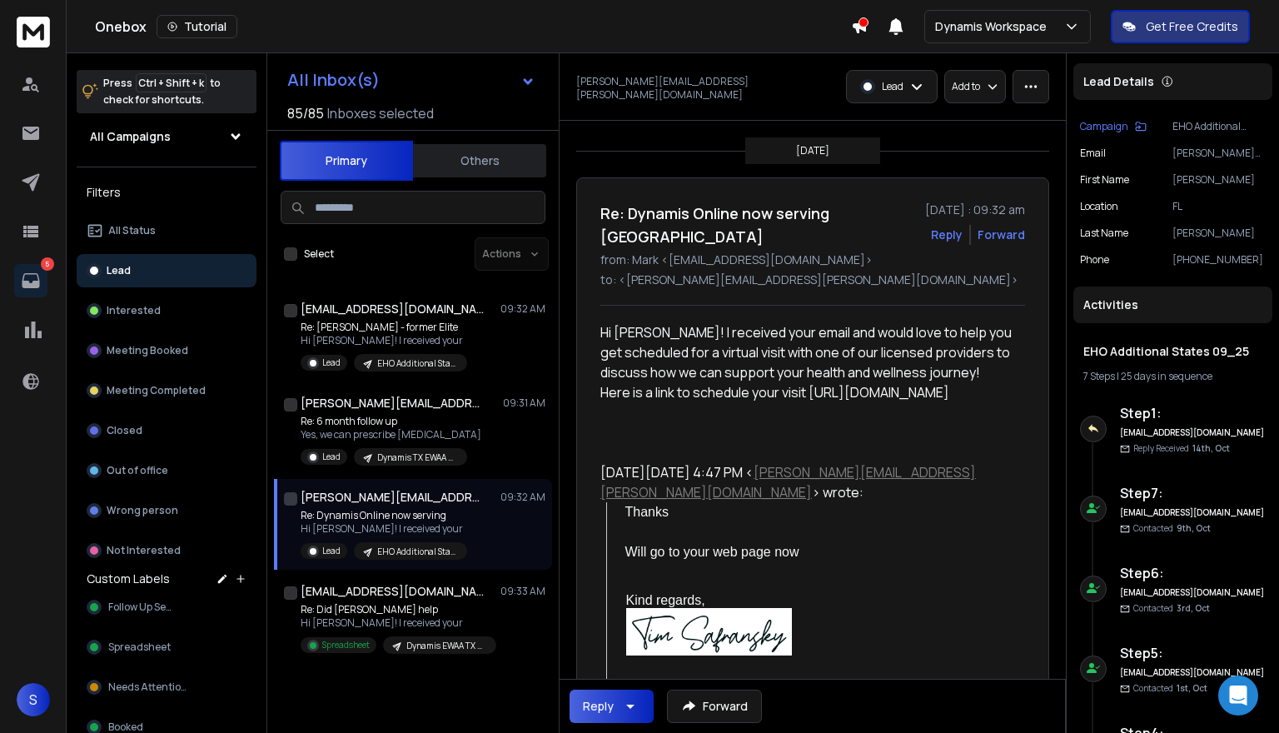
click at [882, 87] on p "Lead" at bounding box center [893, 86] width 22 height 13
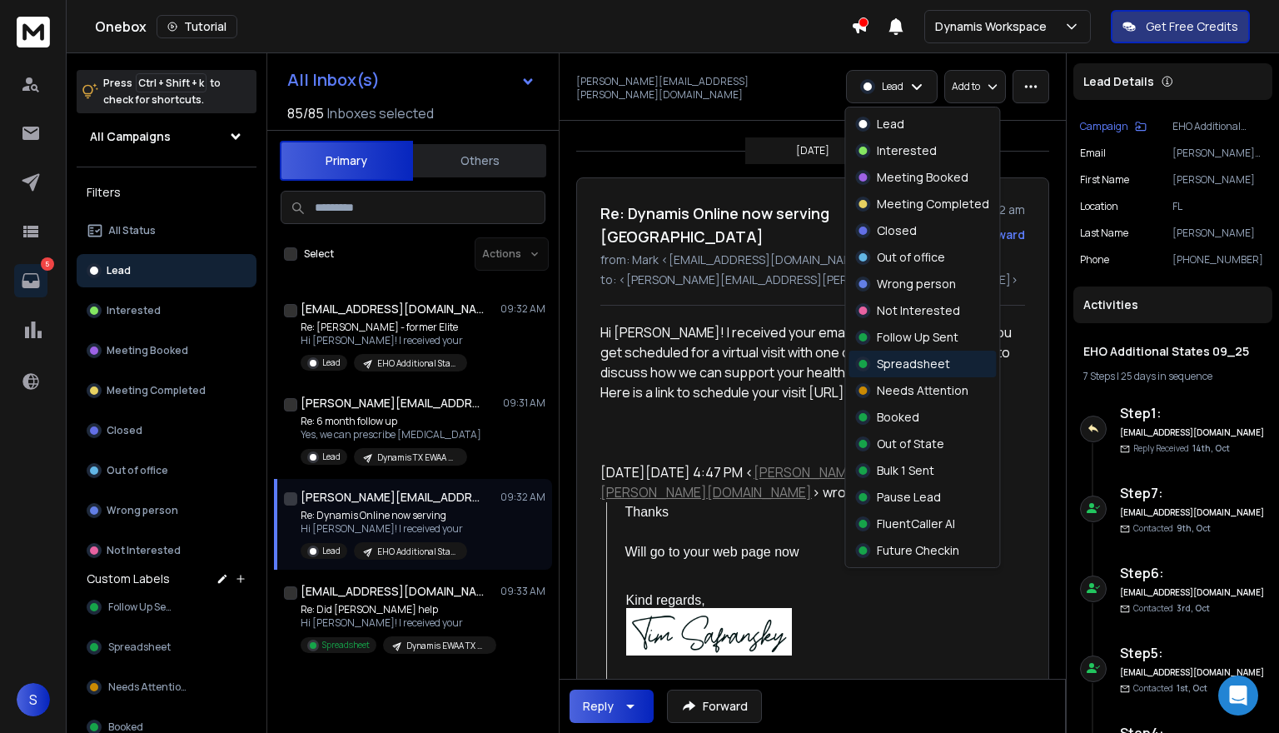
click at [937, 366] on p "Spreadsheet" at bounding box center [913, 364] width 73 height 17
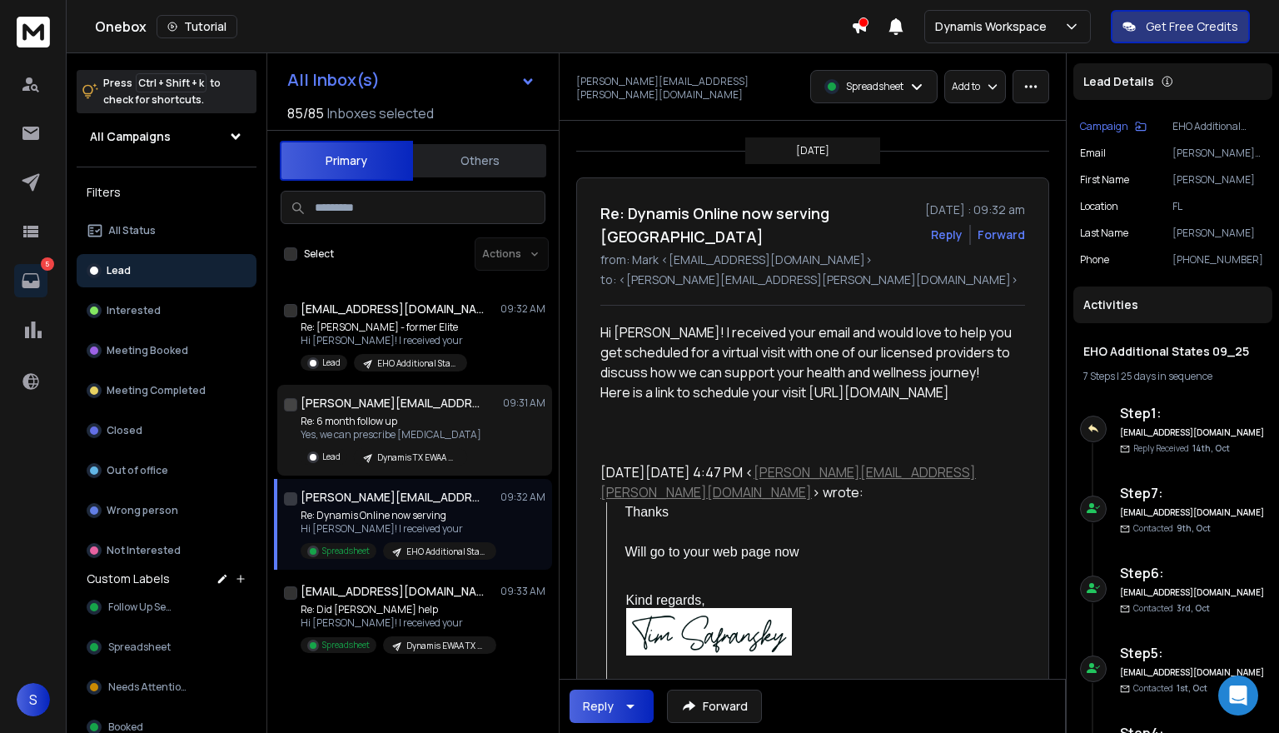
click at [379, 426] on p "Re: 6 month follow up" at bounding box center [391, 421] width 181 height 13
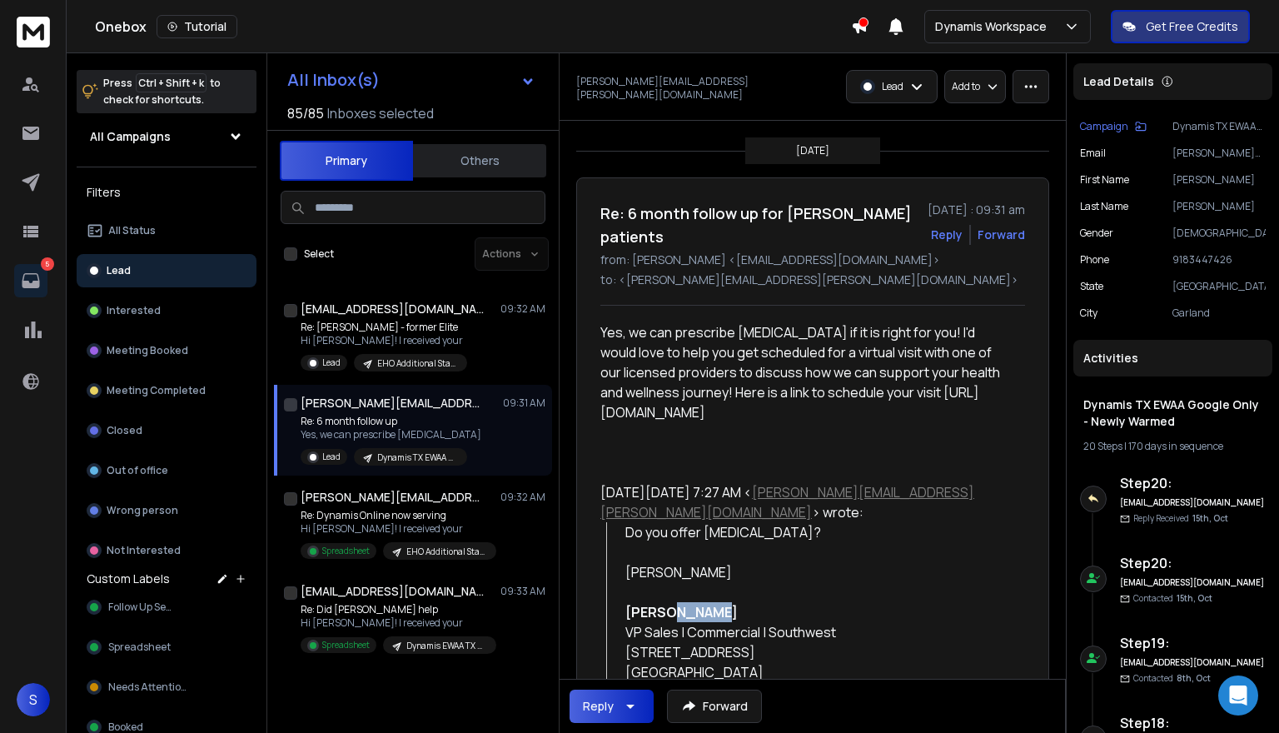
drag, startPoint x: 707, startPoint y: 568, endPoint x: 659, endPoint y: 569, distance: 47.5
click at [659, 602] on div "[PERSON_NAME] VP Sales | Commercial | Southwest [STREET_ADDRESS] m.918.344.7426" at bounding box center [818, 652] width 387 height 100
click at [879, 562] on div "[PERSON_NAME]" at bounding box center [818, 572] width 387 height 20
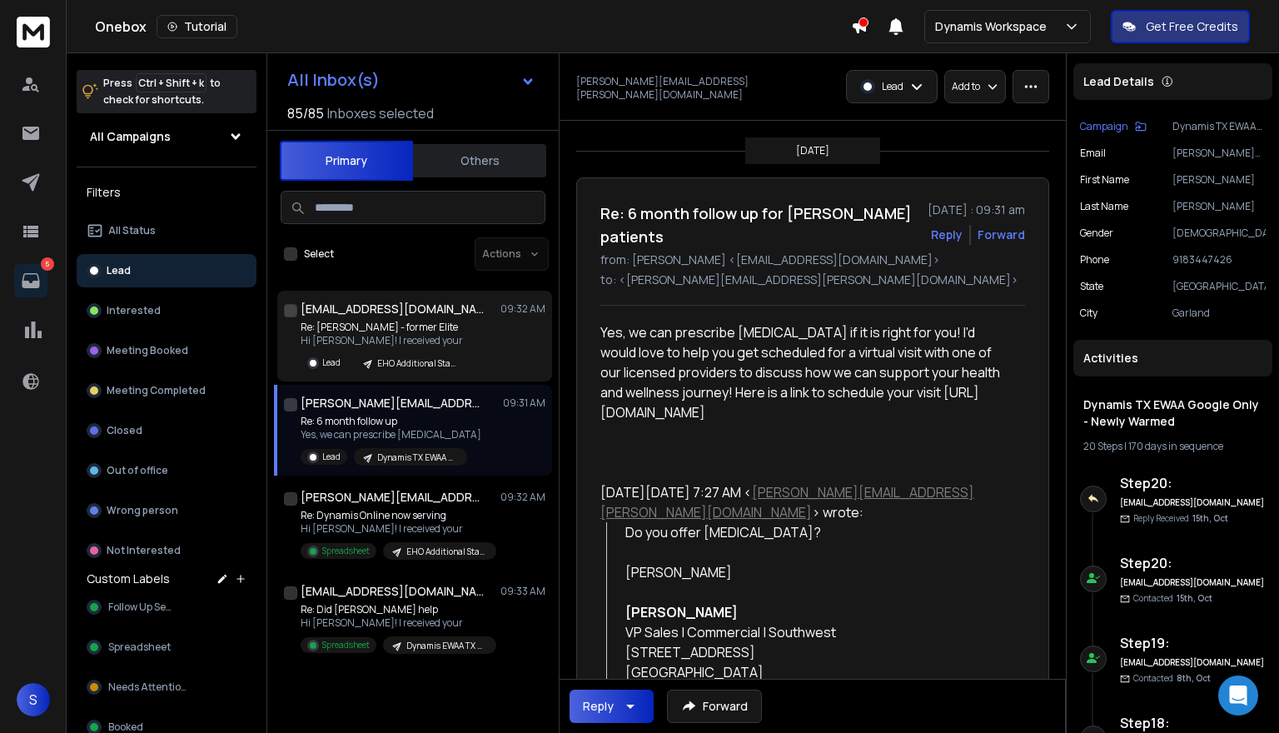
click at [393, 339] on p "Hi [PERSON_NAME]! I received your" at bounding box center [384, 340] width 167 height 13
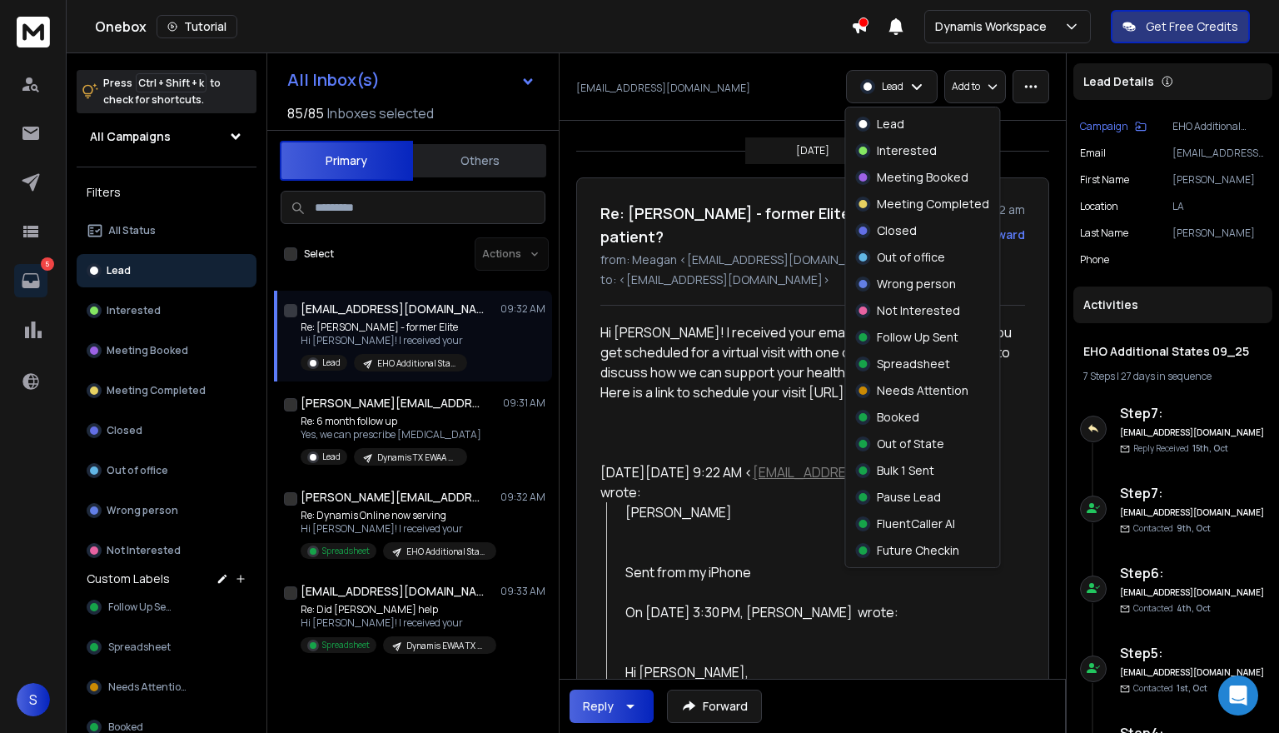
click at [899, 86] on p "Lead" at bounding box center [893, 86] width 22 height 13
click at [938, 363] on p "Spreadsheet" at bounding box center [913, 364] width 73 height 17
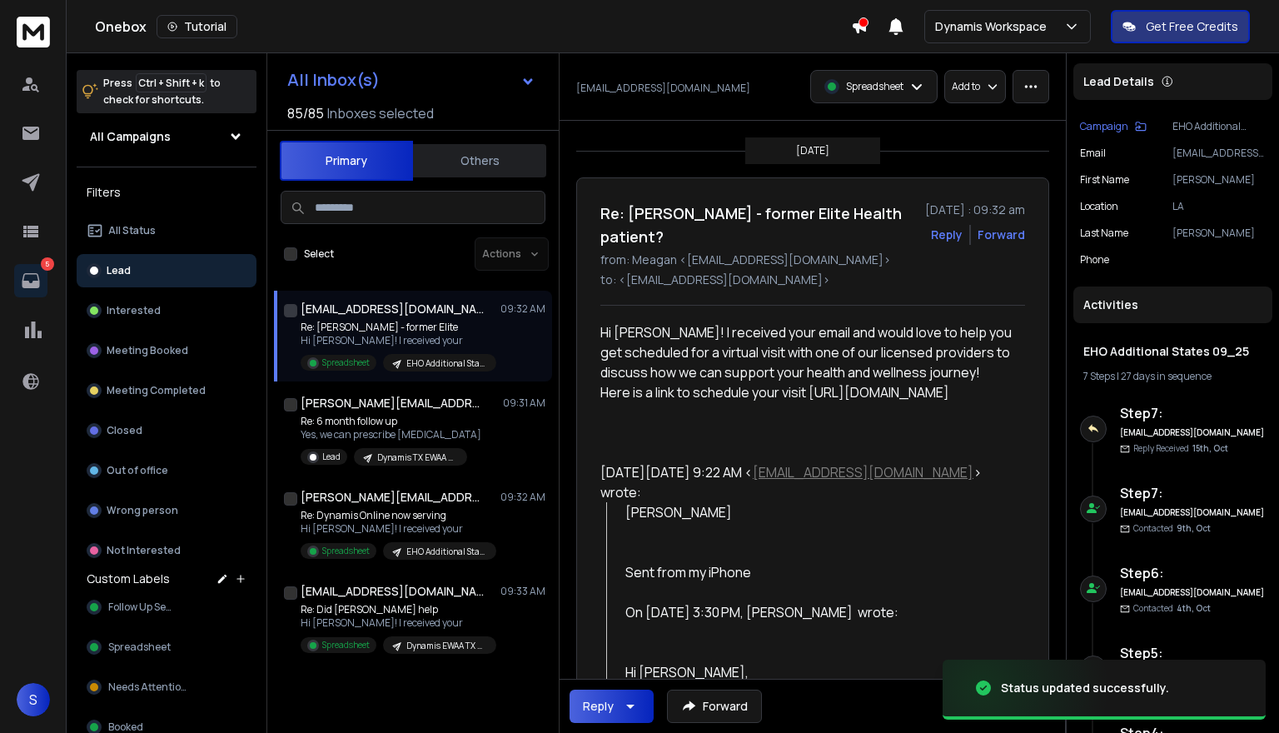
click at [1202, 233] on p "[PERSON_NAME]" at bounding box center [1218, 232] width 93 height 13
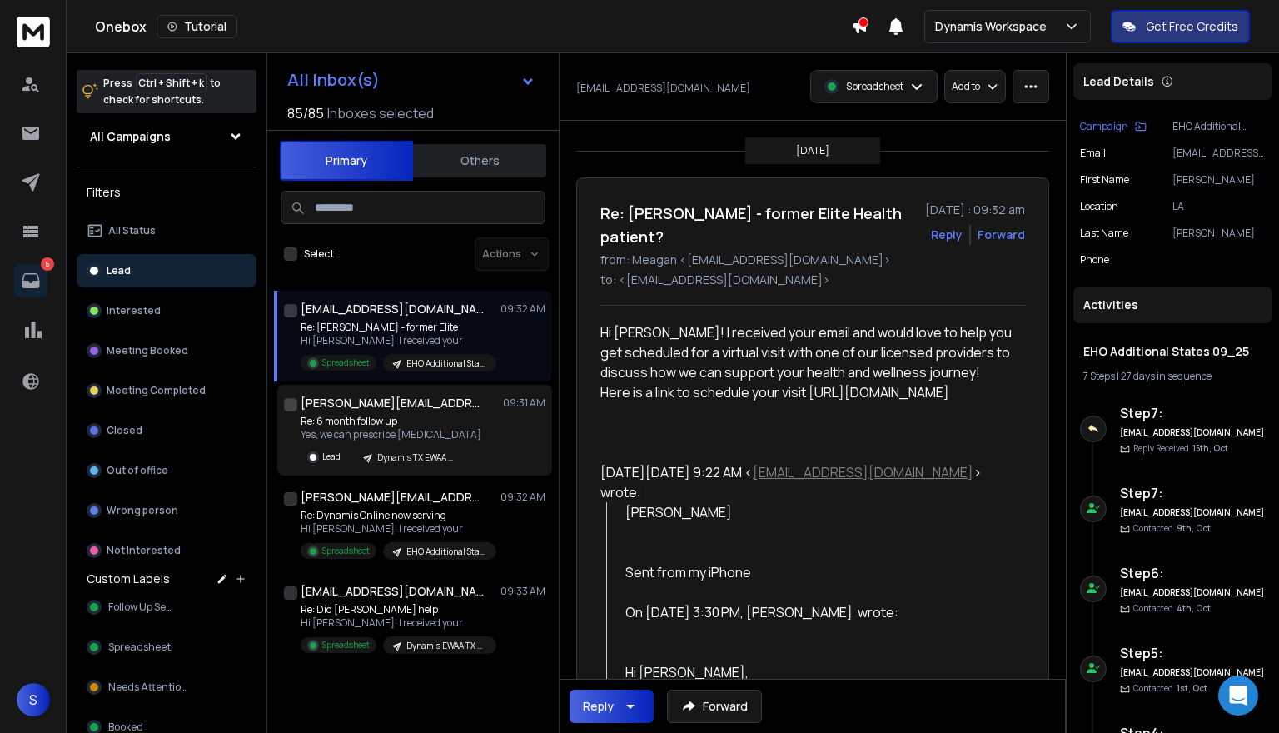
click at [401, 428] on p "Yes, we can prescribe [MEDICAL_DATA]" at bounding box center [391, 434] width 181 height 13
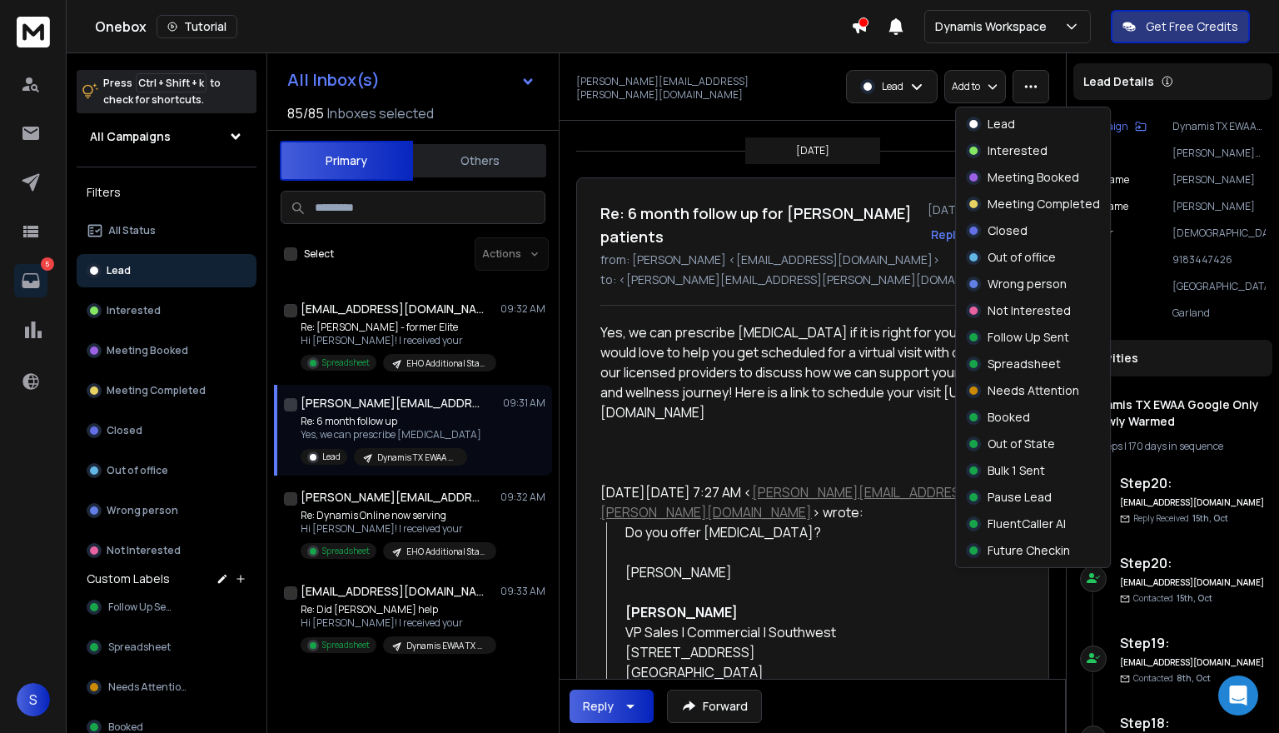
click at [937, 79] on div "Lead" at bounding box center [892, 87] width 90 height 32
click at [1029, 357] on p "Spreadsheet" at bounding box center [1024, 364] width 73 height 17
